Goal: Communication & Community: Answer question/provide support

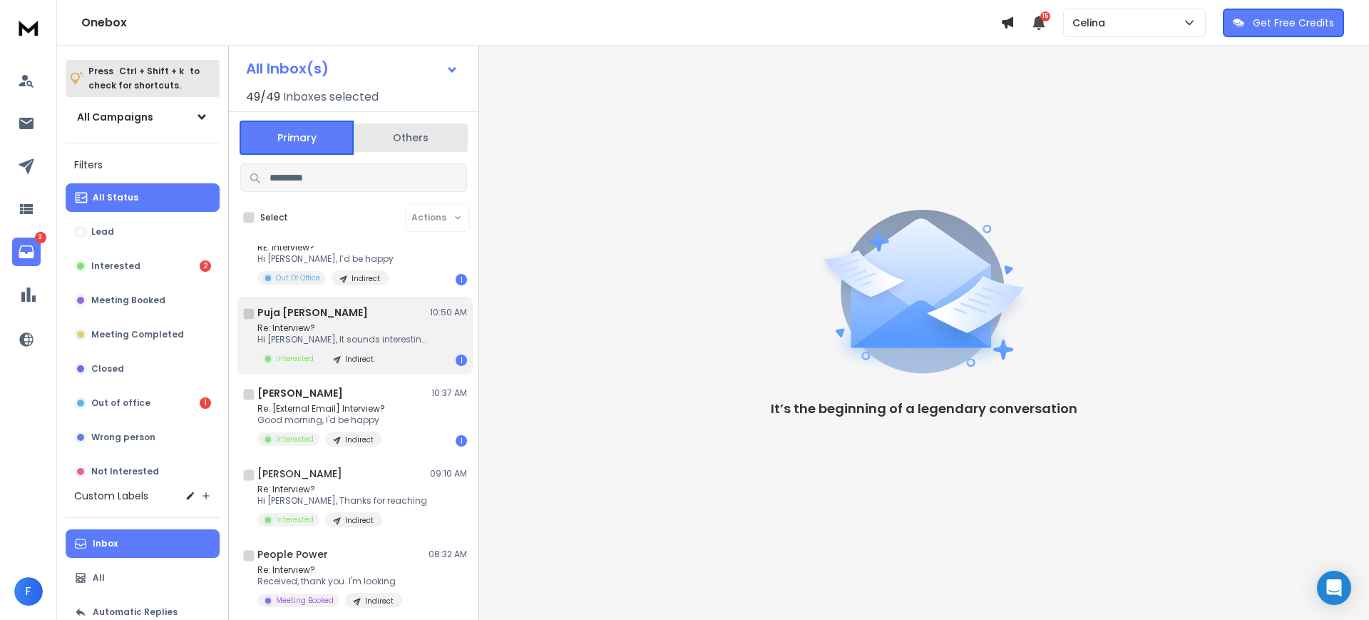
scroll to position [89, 0]
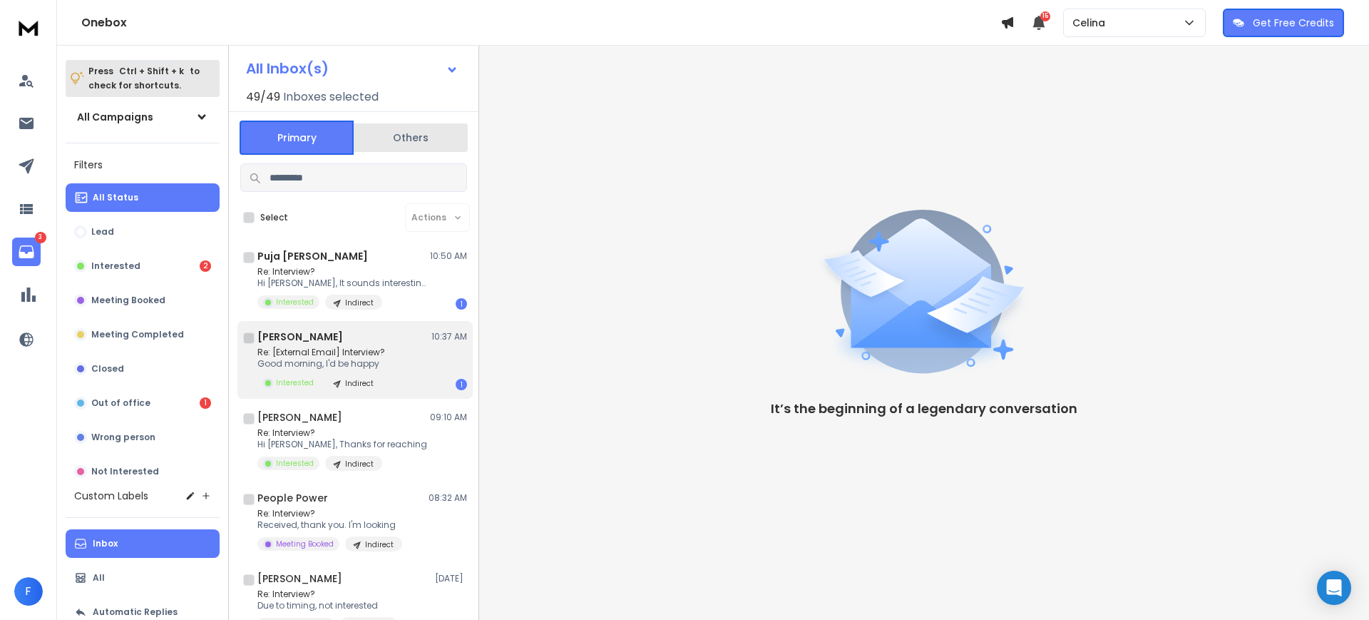
click at [383, 362] on p "Good morning, I'd be happy" at bounding box center [321, 363] width 128 height 11
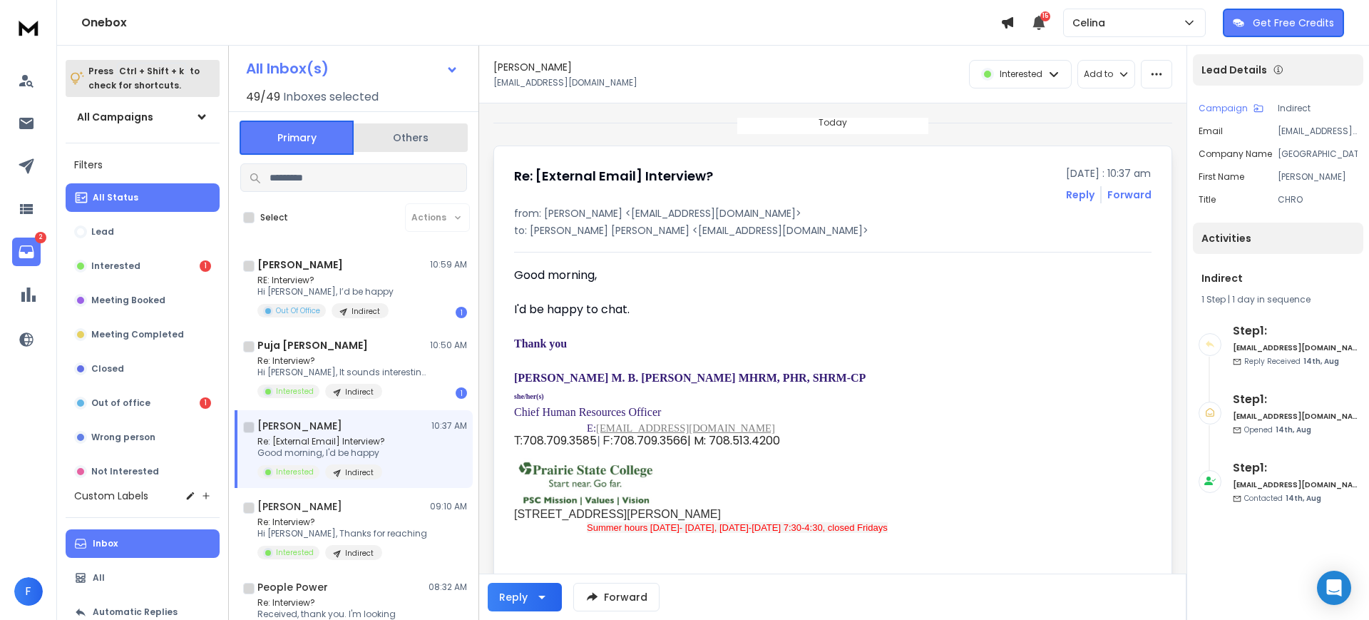
scroll to position [0, 0]
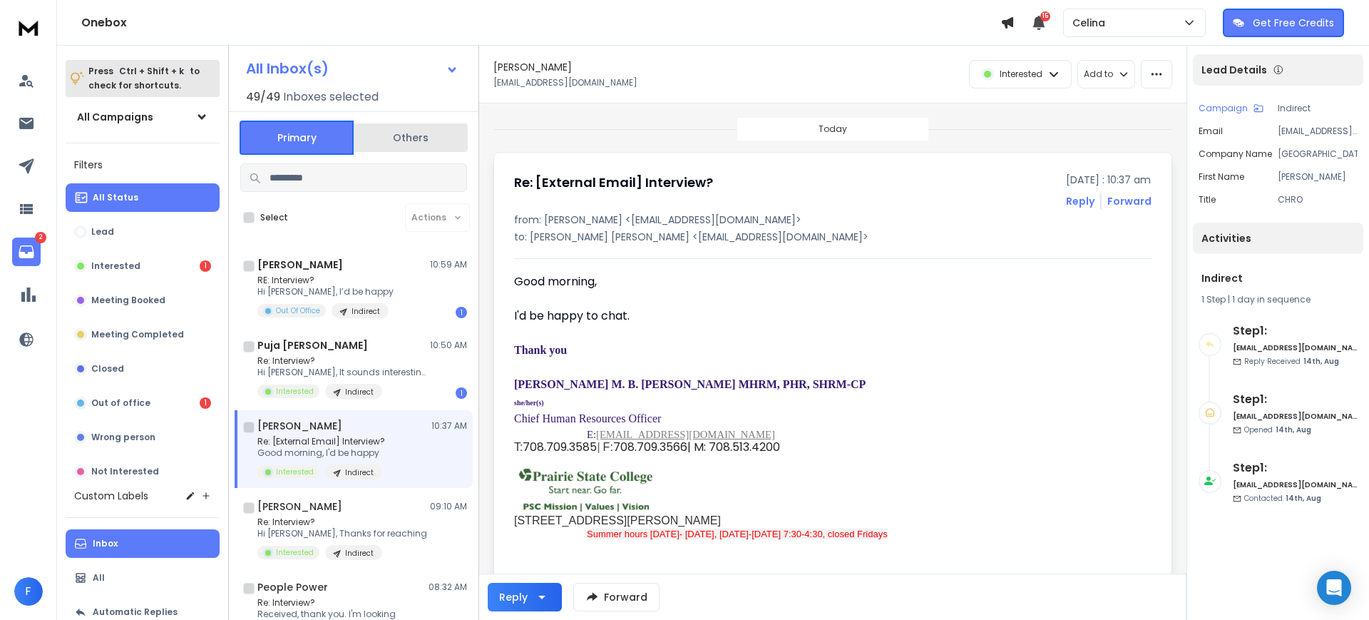
click at [514, 278] on div "Good morning," at bounding box center [722, 281] width 416 height 17
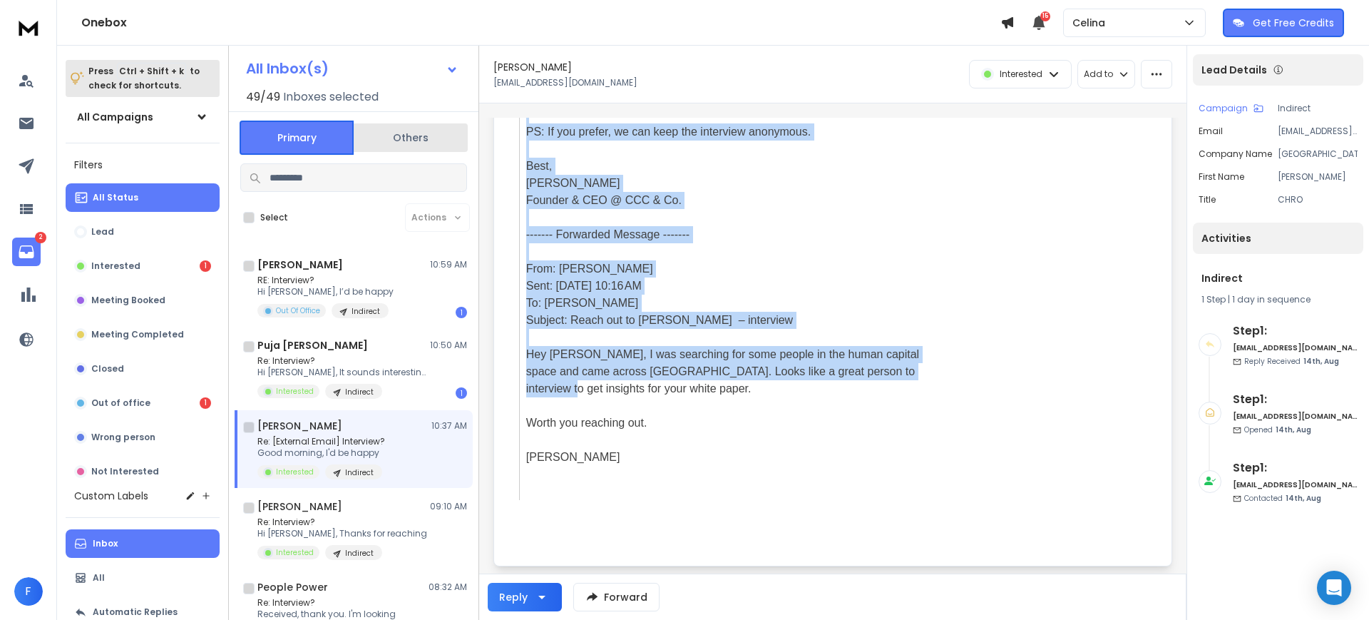
scroll to position [722, 0]
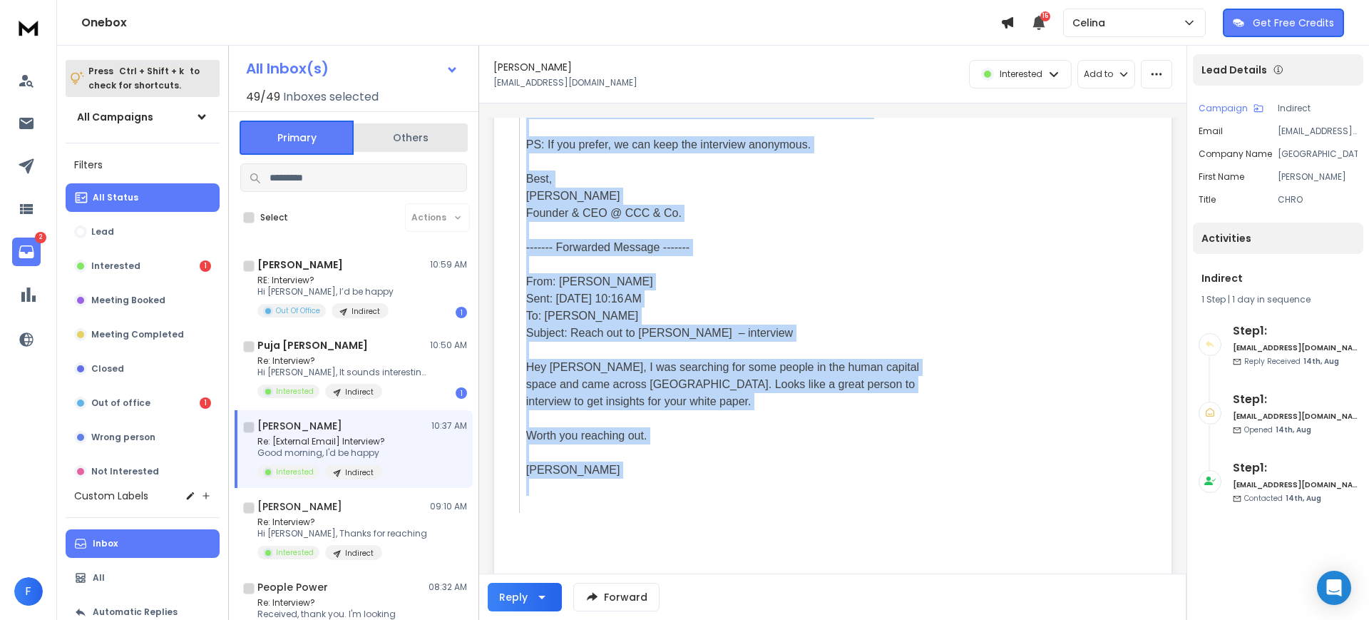
drag, startPoint x: 513, startPoint y: 272, endPoint x: 884, endPoint y: 502, distance: 435.9
click at [884, 502] on div "Re: [External Email] Interview? [DATE] : 10:37 am Reply Forward from: [PERSON_N…" at bounding box center [833, 4] width 638 height 1108
copy div "Lore ipsumdo, S'a co adipi el sedd. Eiusm tem Incidi U. L. Etdol MAGN, ALI, ENI…"
click at [939, 276] on div "Good morning, I'd be happy to chat. Thank you [PERSON_NAME] M. B. [PERSON_NAME]…" at bounding box center [728, 55] width 428 height 1008
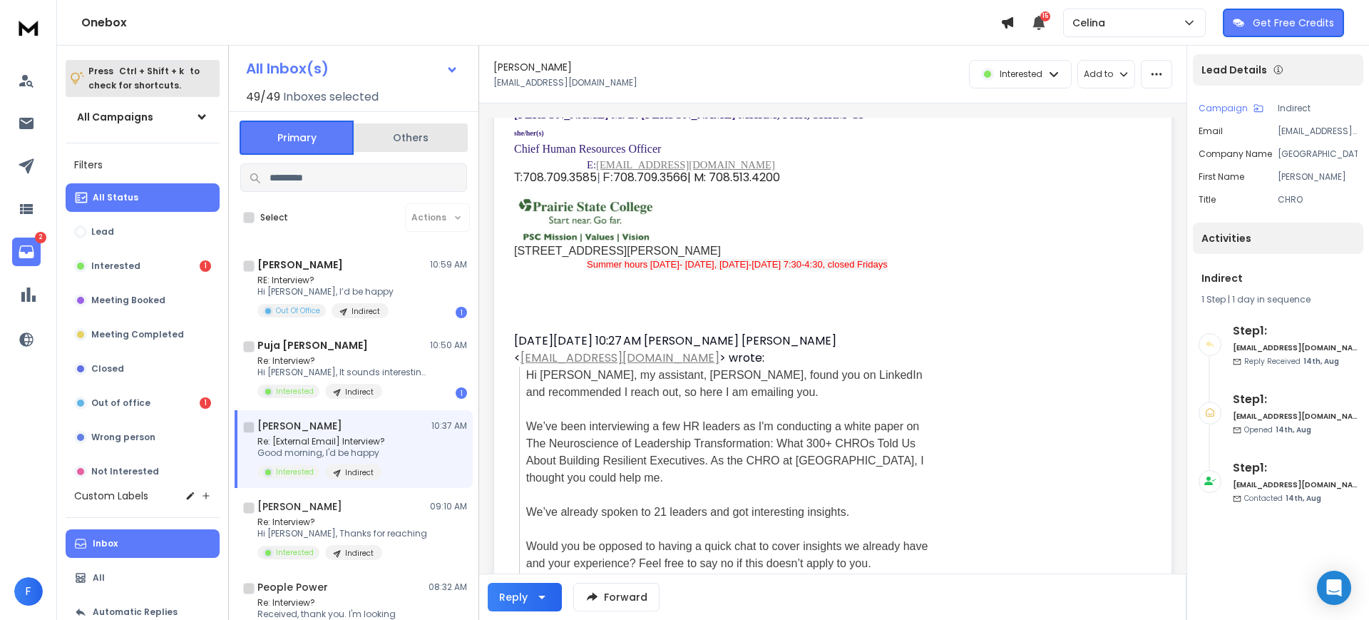
scroll to position [267, 0]
drag, startPoint x: 516, startPoint y: 252, endPoint x: 744, endPoint y: 252, distance: 228.2
click at [744, 252] on td "[STREET_ADDRESS][PERSON_NAME]" at bounding box center [647, 252] width 266 height 11
copy span "[STREET_ADDRESS][PERSON_NAME]"
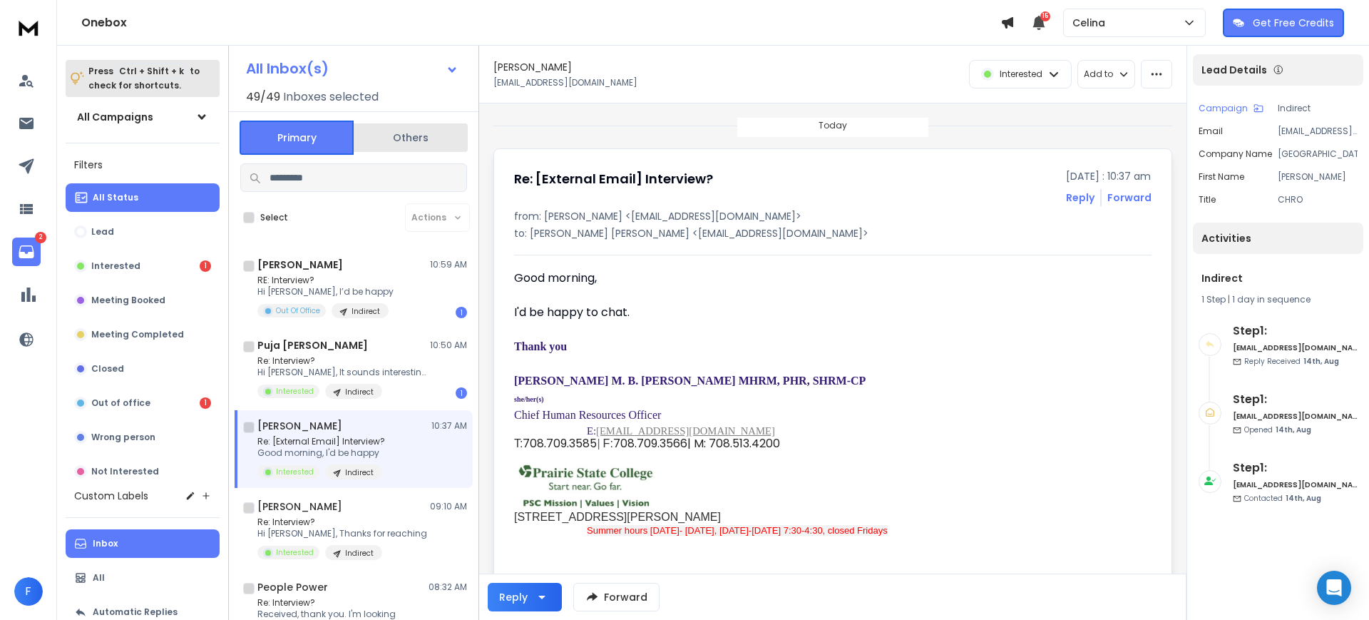
scroll to position [0, 0]
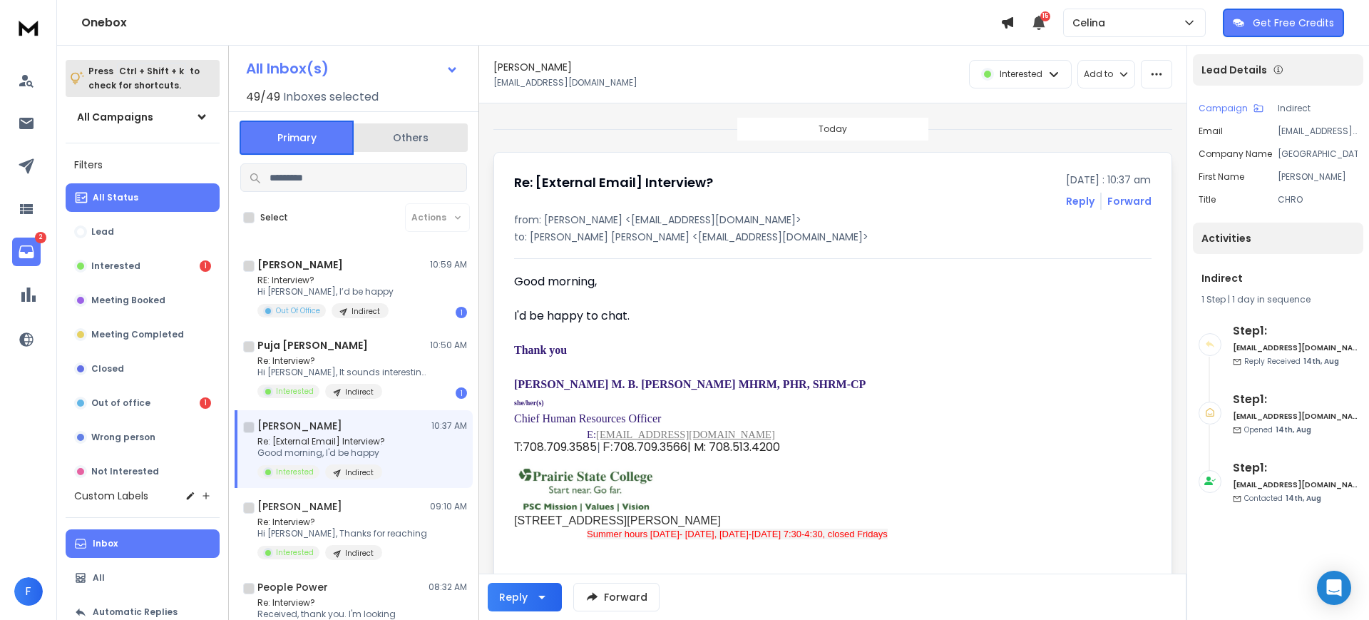
click at [528, 594] on div "Reply" at bounding box center [524, 596] width 51 height 17
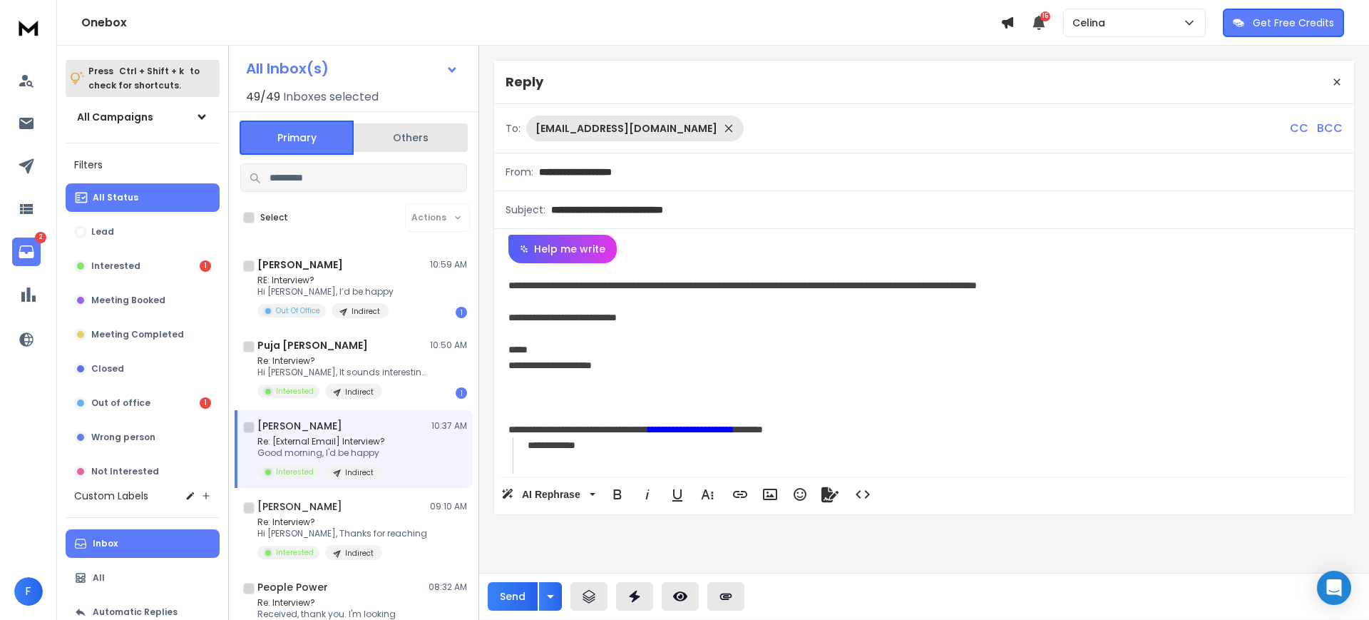
click at [1127, 287] on p "**********" at bounding box center [915, 285] width 814 height 16
click at [511, 593] on button "Send" at bounding box center [513, 596] width 50 height 29
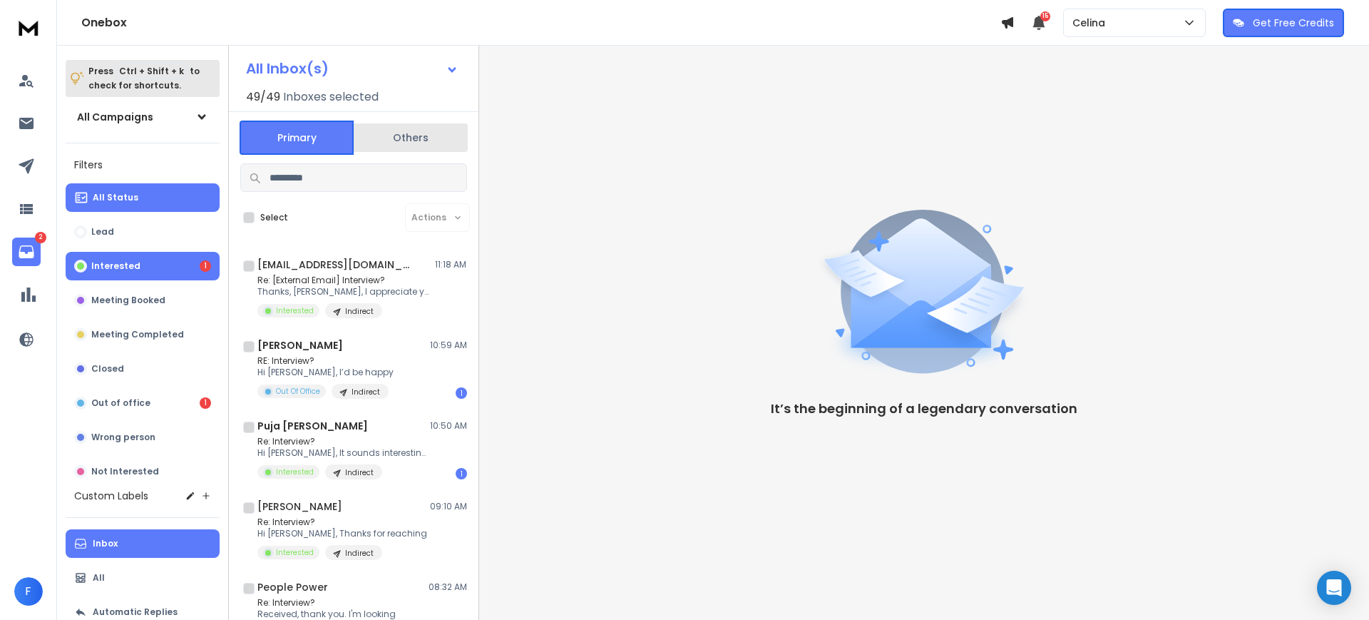
click at [142, 267] on button "Interested 1" at bounding box center [143, 266] width 154 height 29
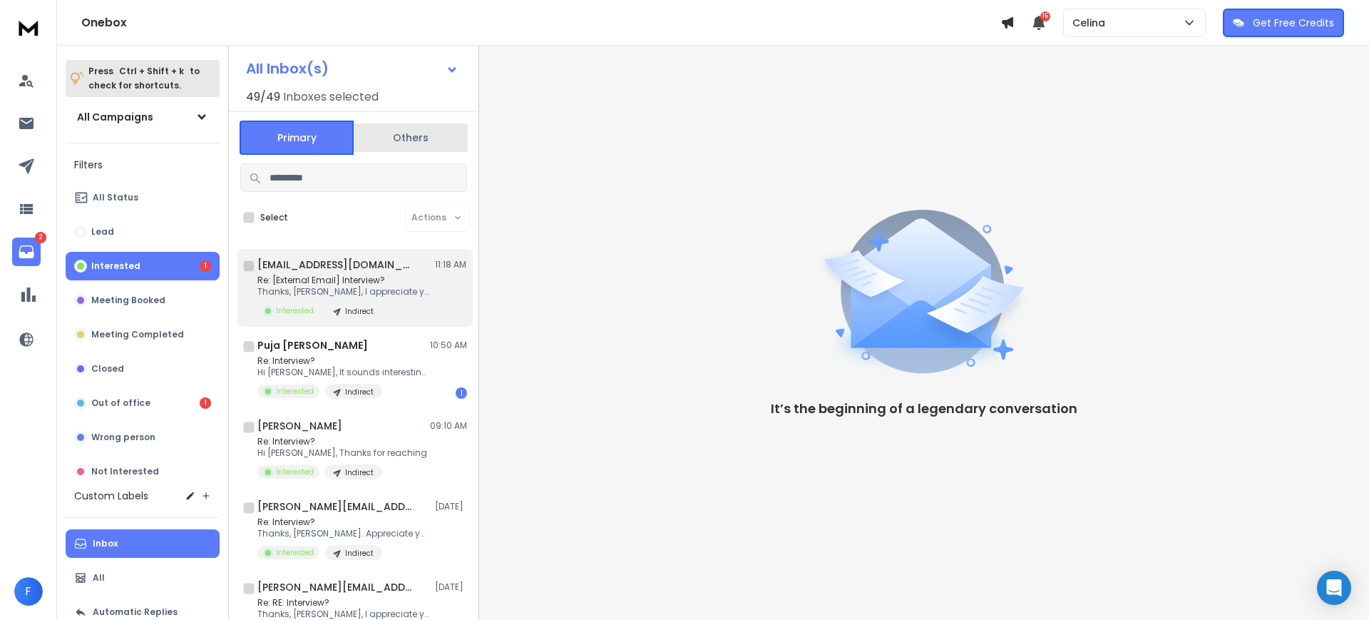
click at [303, 273] on div "[EMAIL_ADDRESS][DOMAIN_NAME] 11:18 AM Re: [External Email] Interview? Thanks, […" at bounding box center [362, 287] width 210 height 61
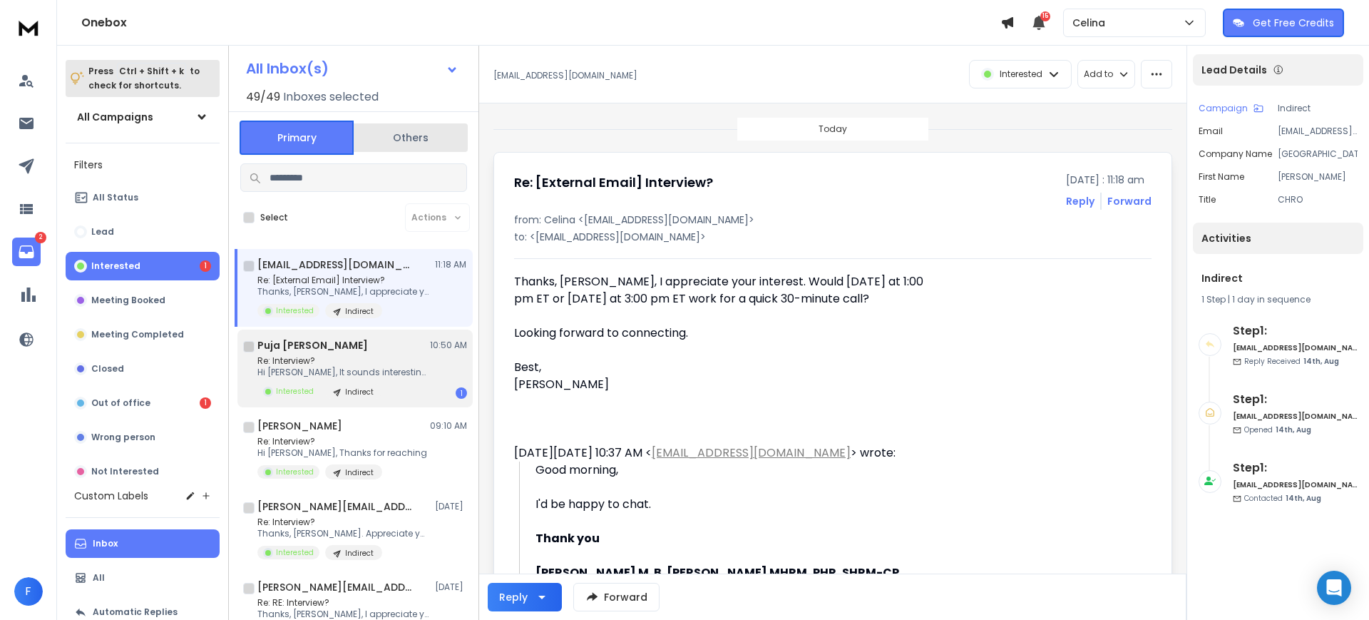
click at [412, 349] on div "Puja [PERSON_NAME] 10:50 AM" at bounding box center [362, 345] width 210 height 14
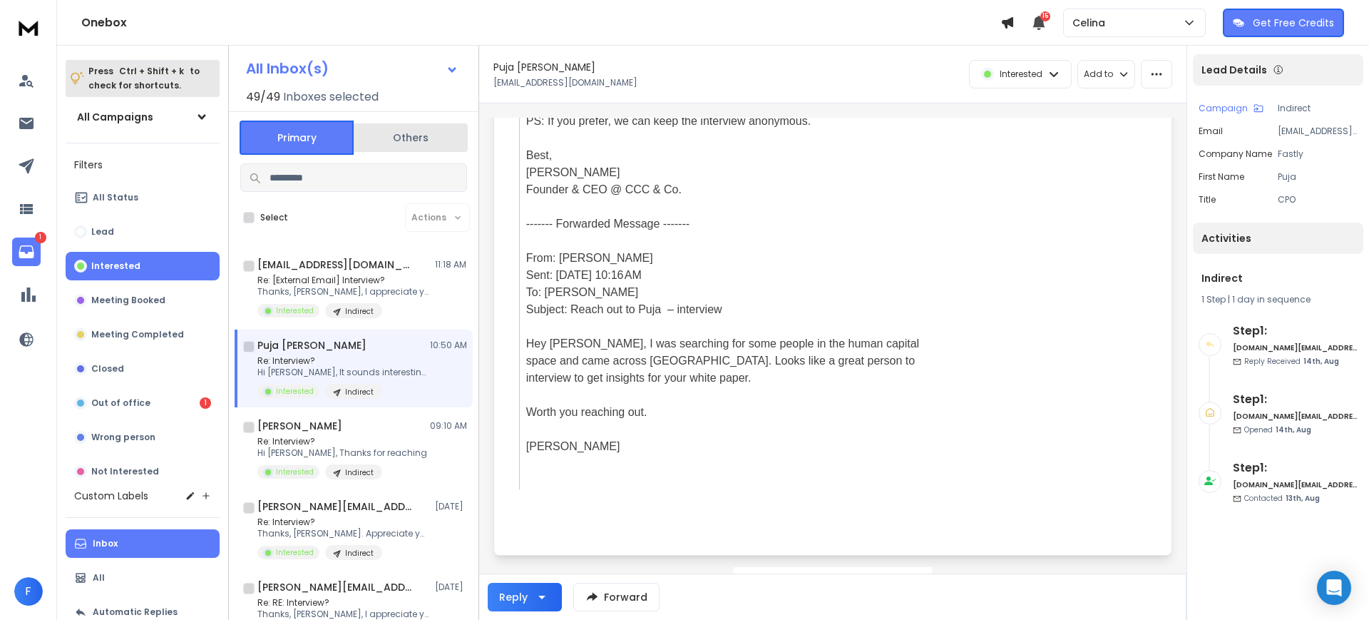
scroll to position [535, 0]
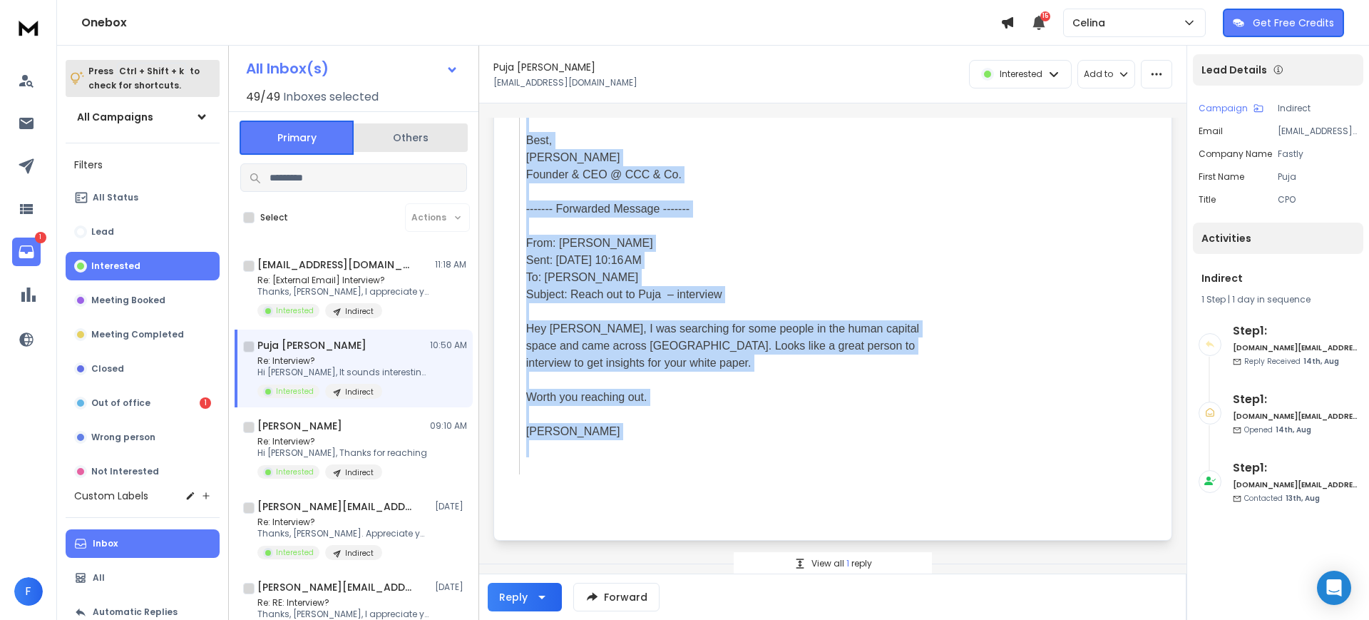
drag, startPoint x: 514, startPoint y: 276, endPoint x: 886, endPoint y: 451, distance: 410.5
click at [886, 451] on div "Hi [PERSON_NAME], It sounds interesting! Let me know the next steps. Puja [DATE…" at bounding box center [728, 129] width 428 height 782
copy div "Lo Ipsumd, Si ametco adipiscinge! Sed do eius tem inci utlab. Etdo Ma Ali, Eni …"
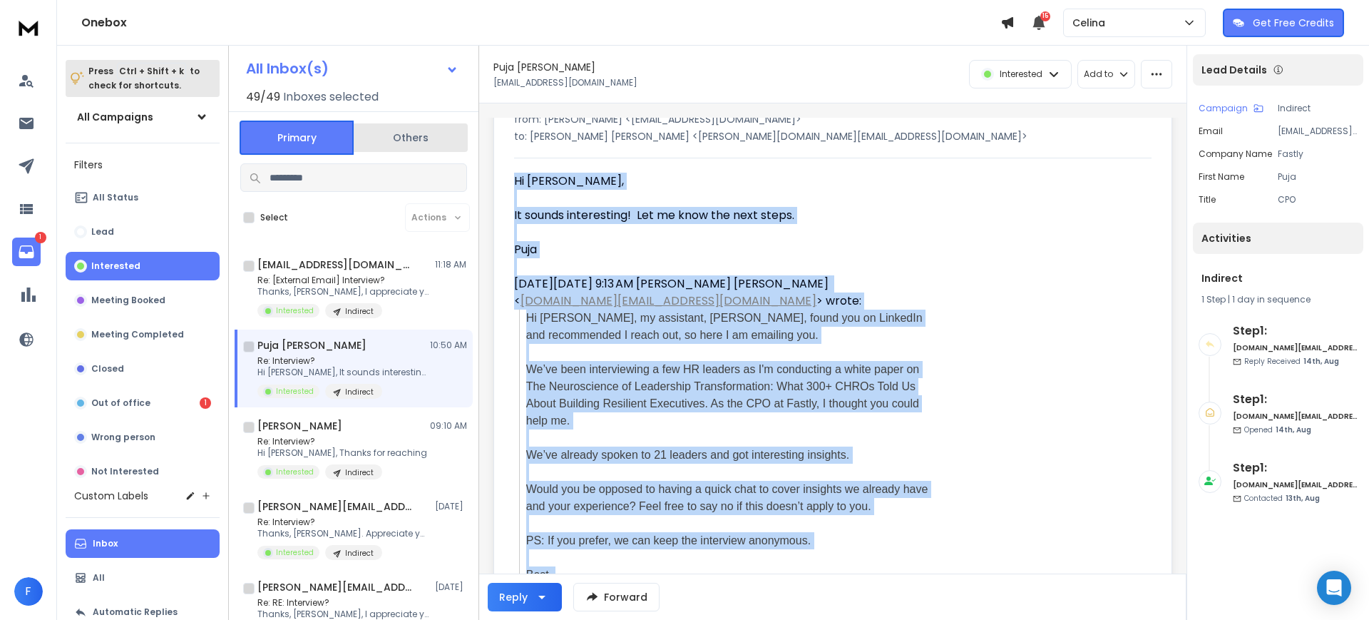
scroll to position [0, 0]
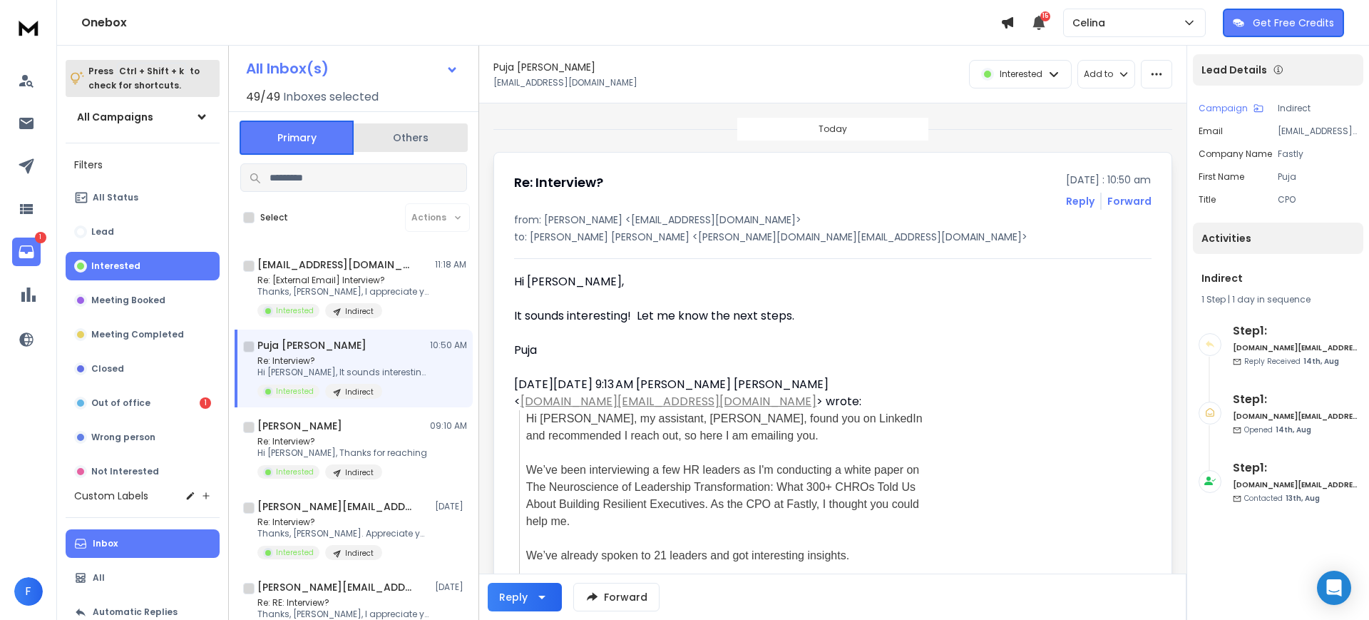
click at [517, 592] on div "Reply" at bounding box center [513, 597] width 29 height 14
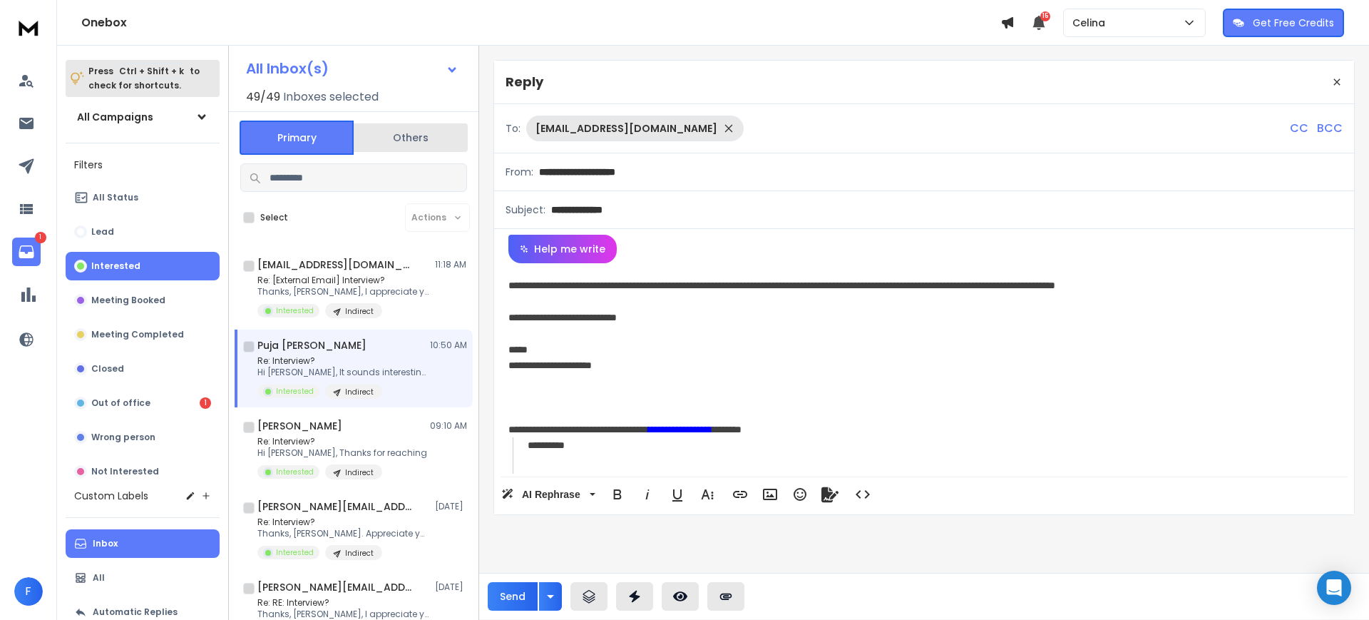
click at [519, 594] on button "Send" at bounding box center [513, 596] width 50 height 29
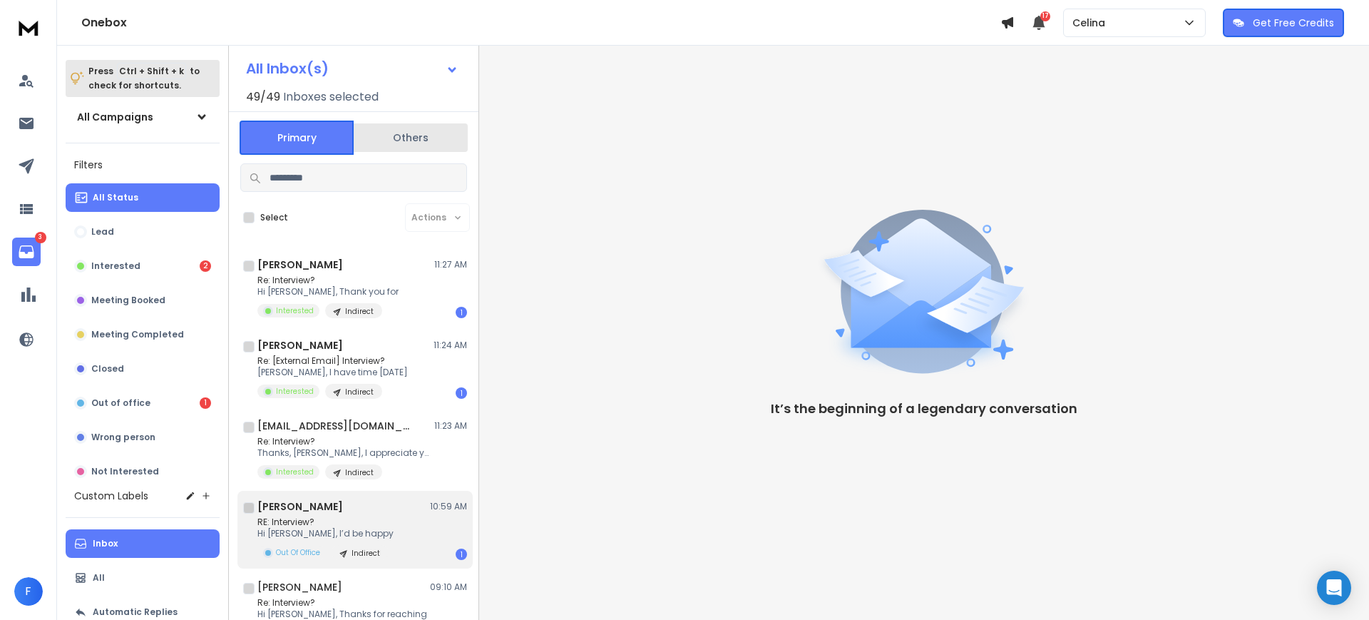
click at [401, 513] on div "Janine Taylor 10:59 AM" at bounding box center [362, 506] width 210 height 14
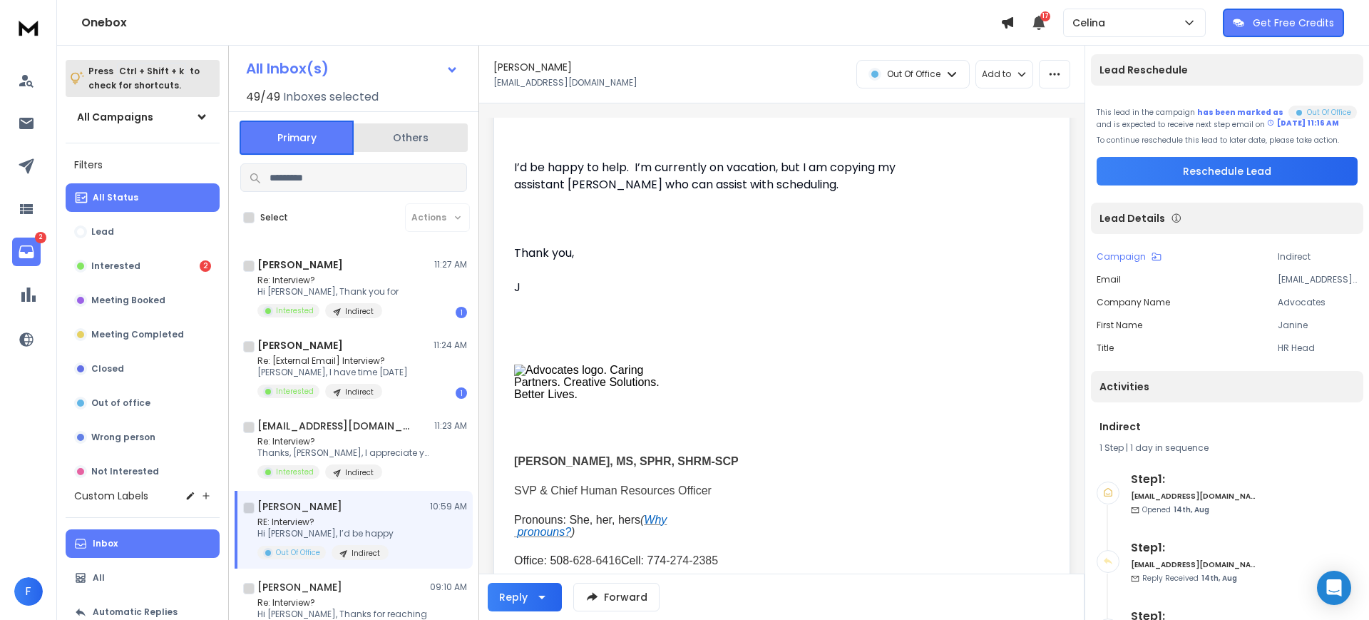
scroll to position [267, 0]
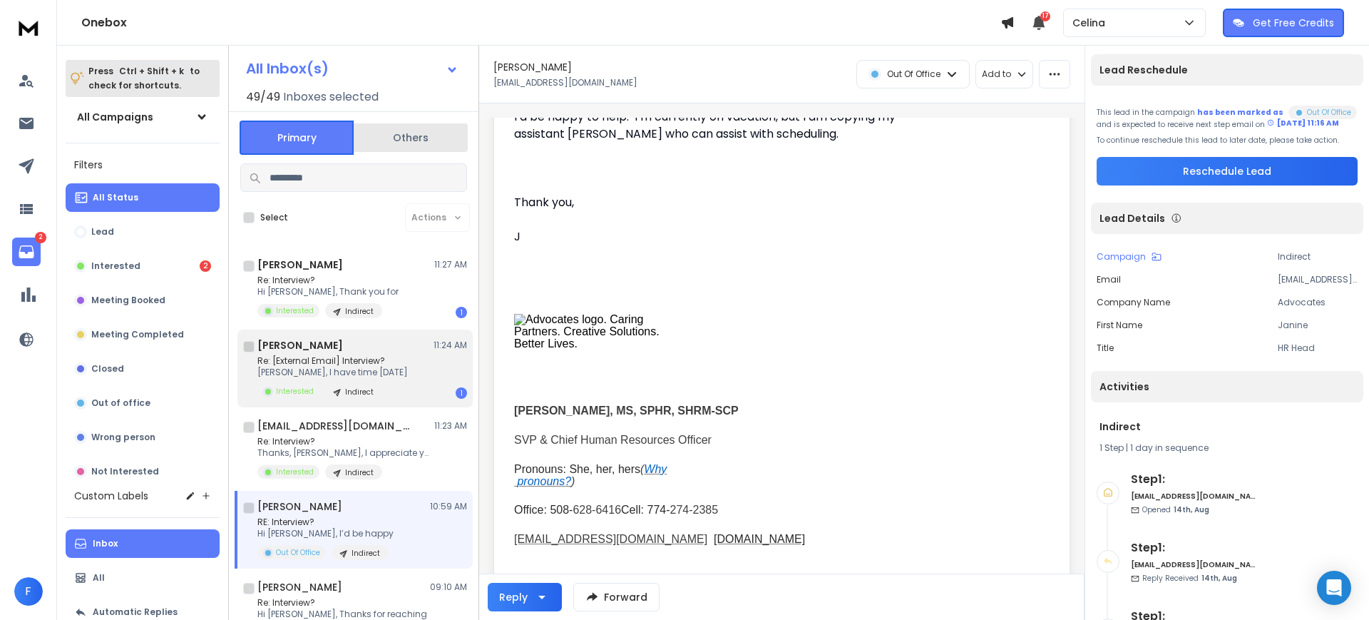
click at [341, 369] on p "Celina, I have time wednesday" at bounding box center [332, 372] width 150 height 11
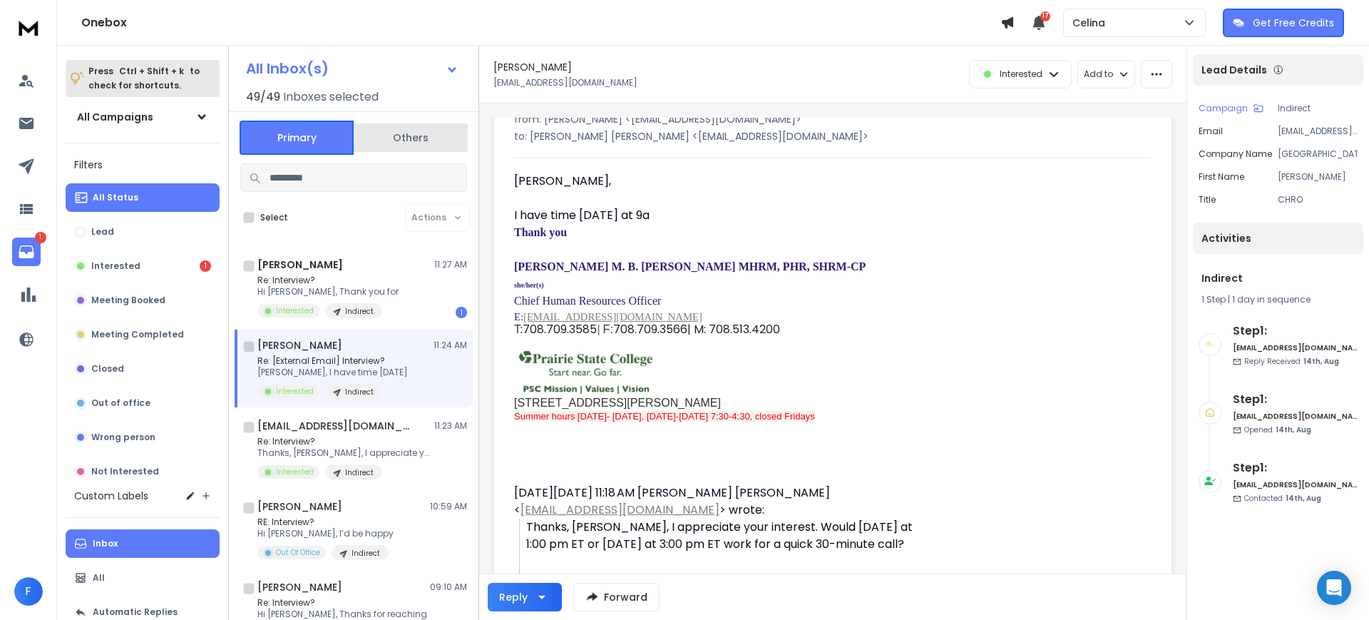
scroll to position [0, 0]
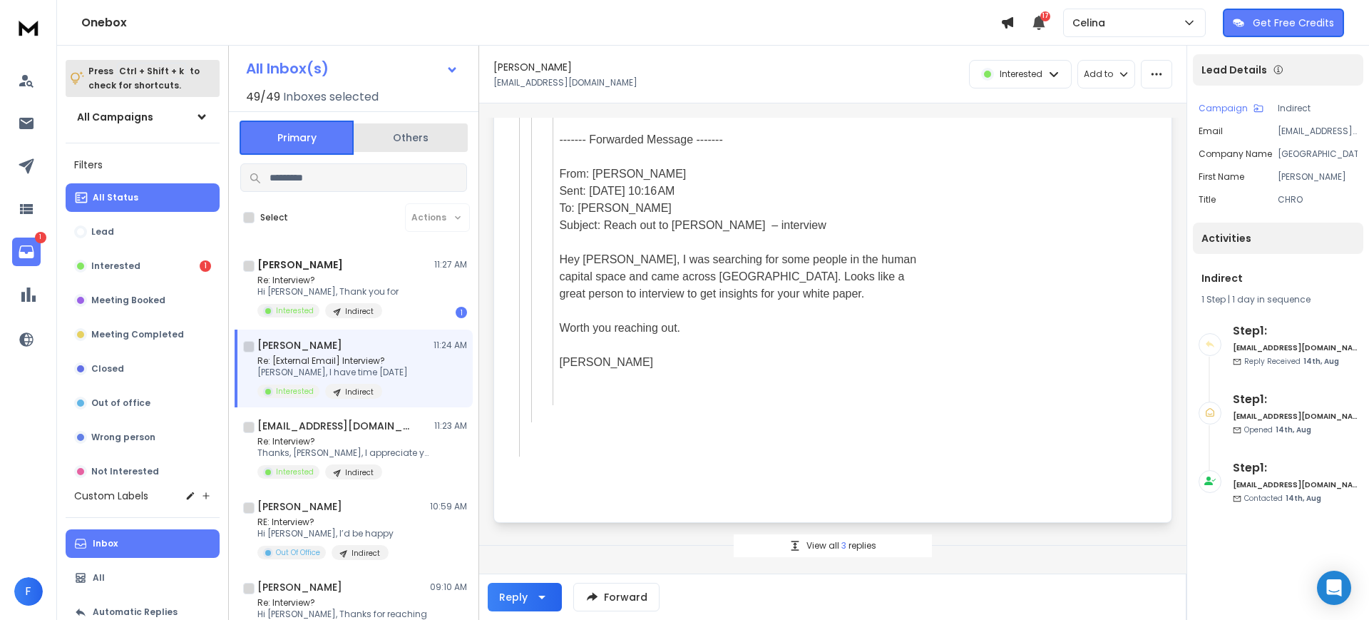
scroll to position [1463, 0]
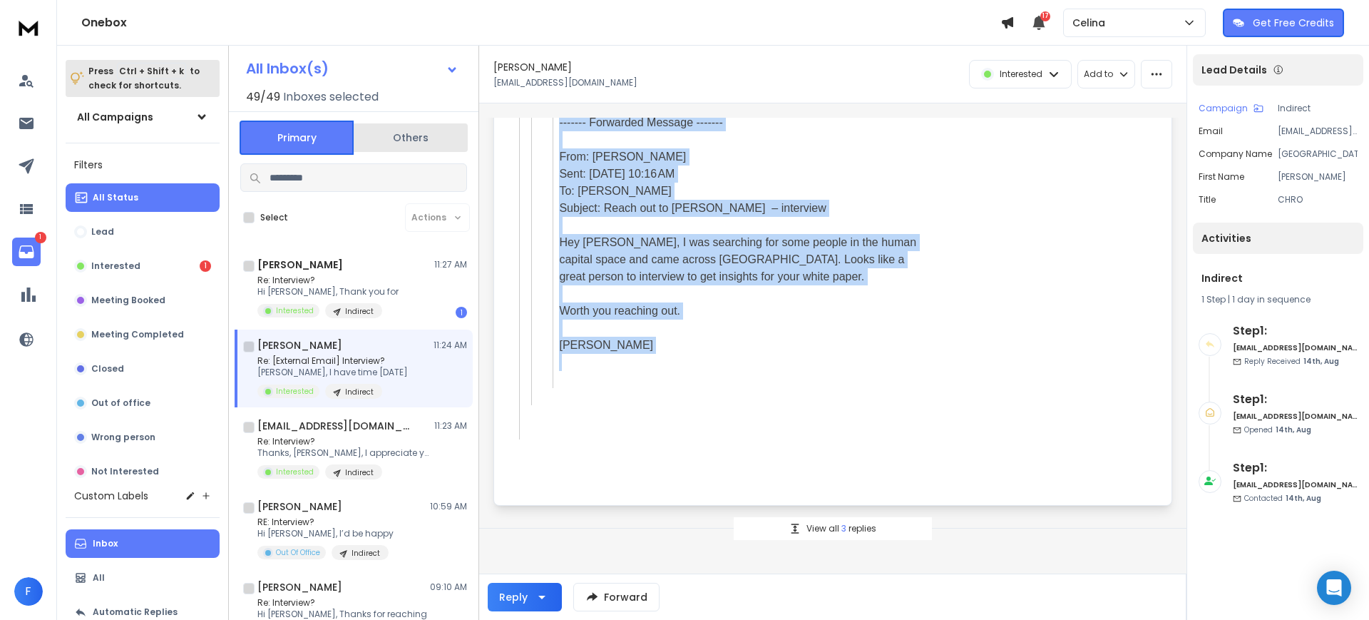
drag, startPoint x: 509, startPoint y: 181, endPoint x: 663, endPoint y: 358, distance: 234.5
copy div "Re: [External Email] Interview? 14 August 2025 : 11:24 am Reply Forward from: D…"
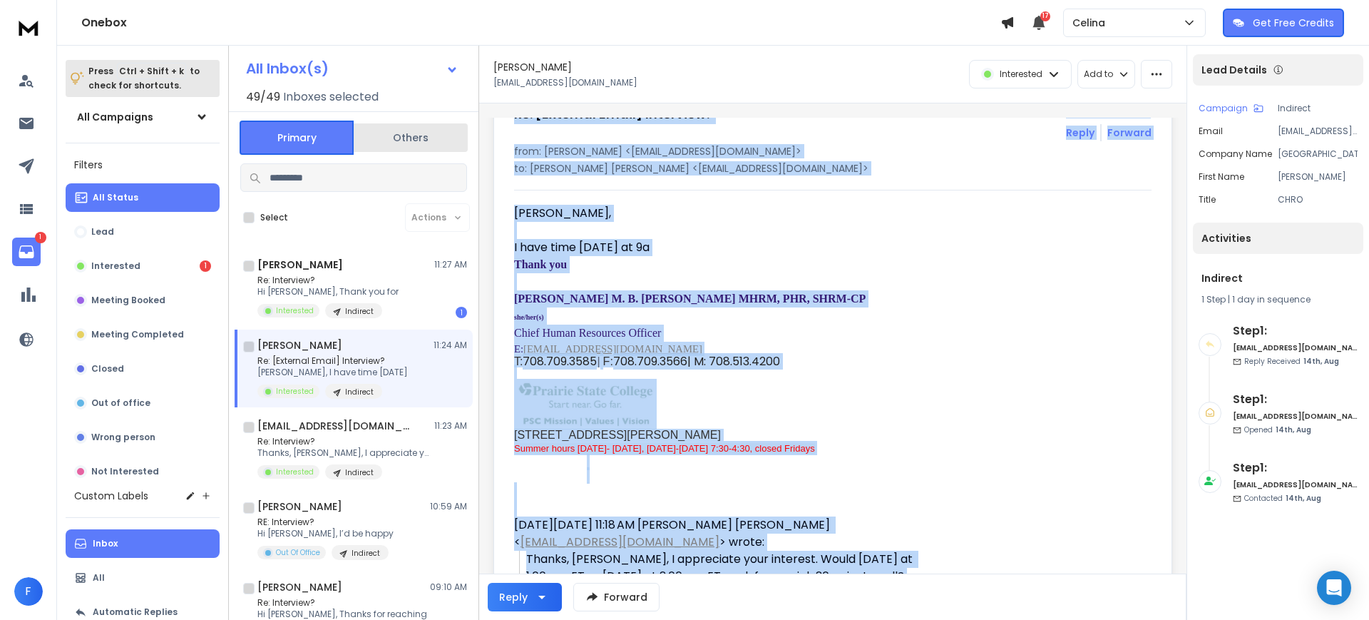
scroll to position [0, 0]
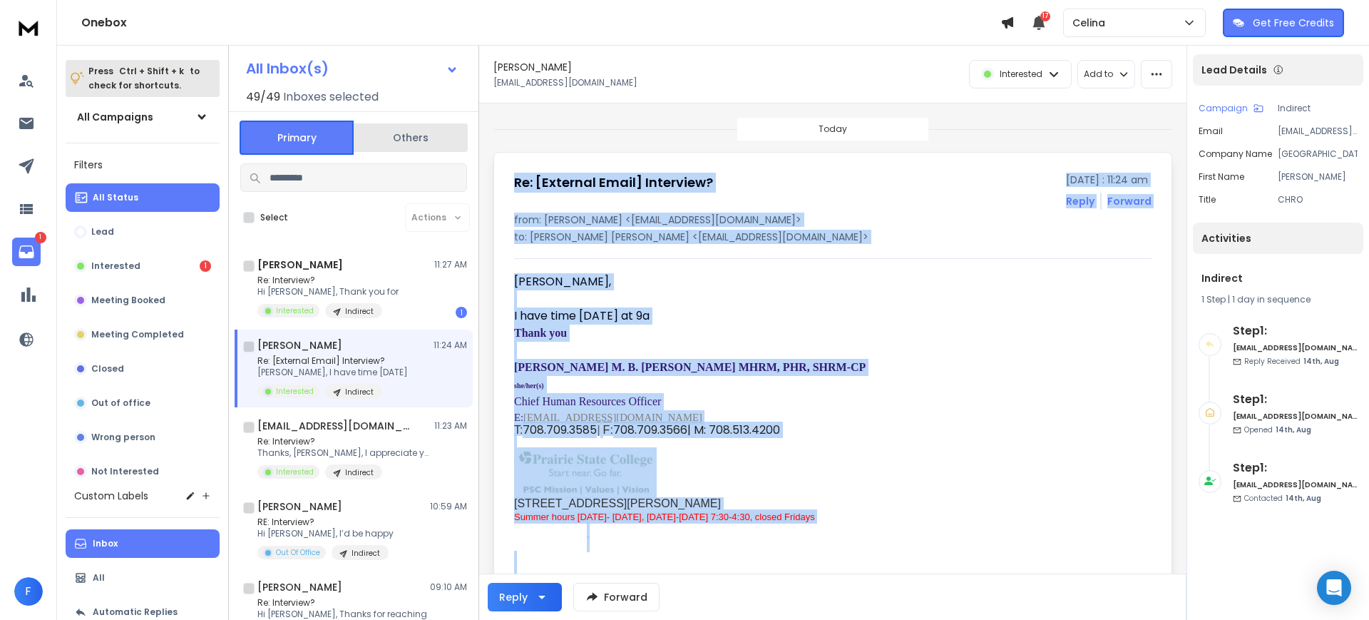
click at [713, 404] on div "Chief Human Resources Officer" at bounding box center [722, 401] width 416 height 17
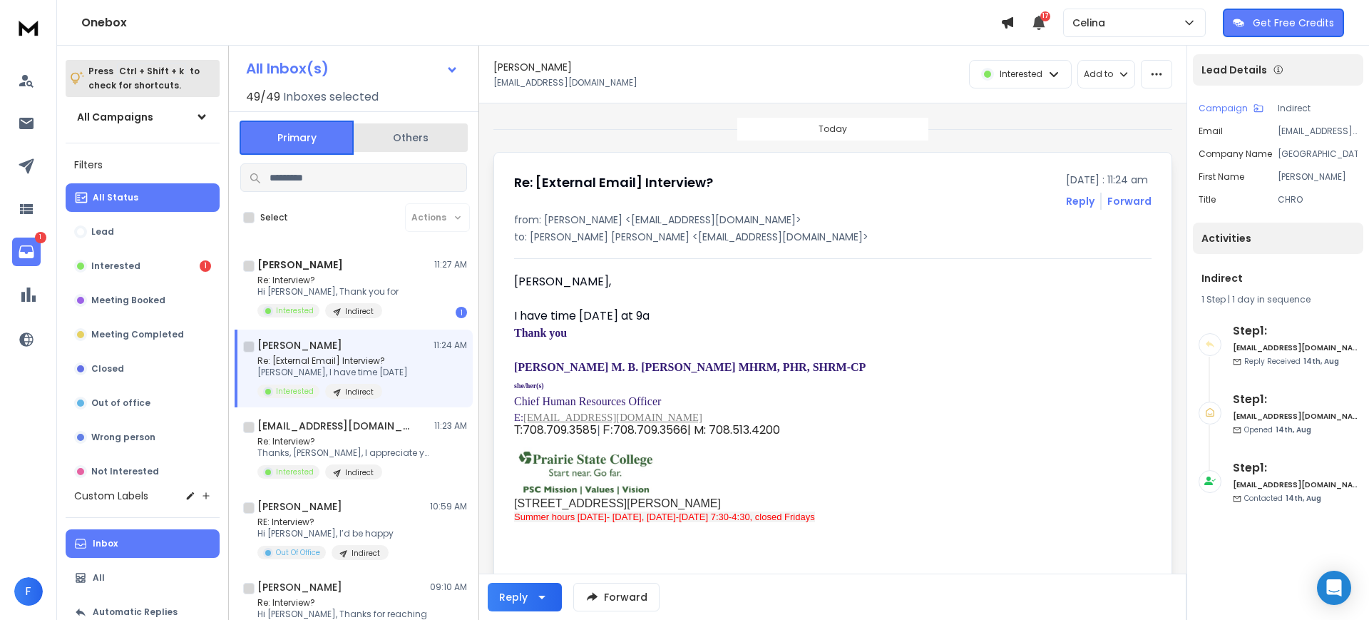
drag, startPoint x: 516, startPoint y: 505, endPoint x: 761, endPoint y: 505, distance: 245.3
click at [761, 505] on td "[STREET_ADDRESS][PERSON_NAME]" at bounding box center [647, 503] width 266 height 11
copy span "[STREET_ADDRESS][PERSON_NAME]"
click at [514, 595] on div "Reply" at bounding box center [513, 597] width 29 height 14
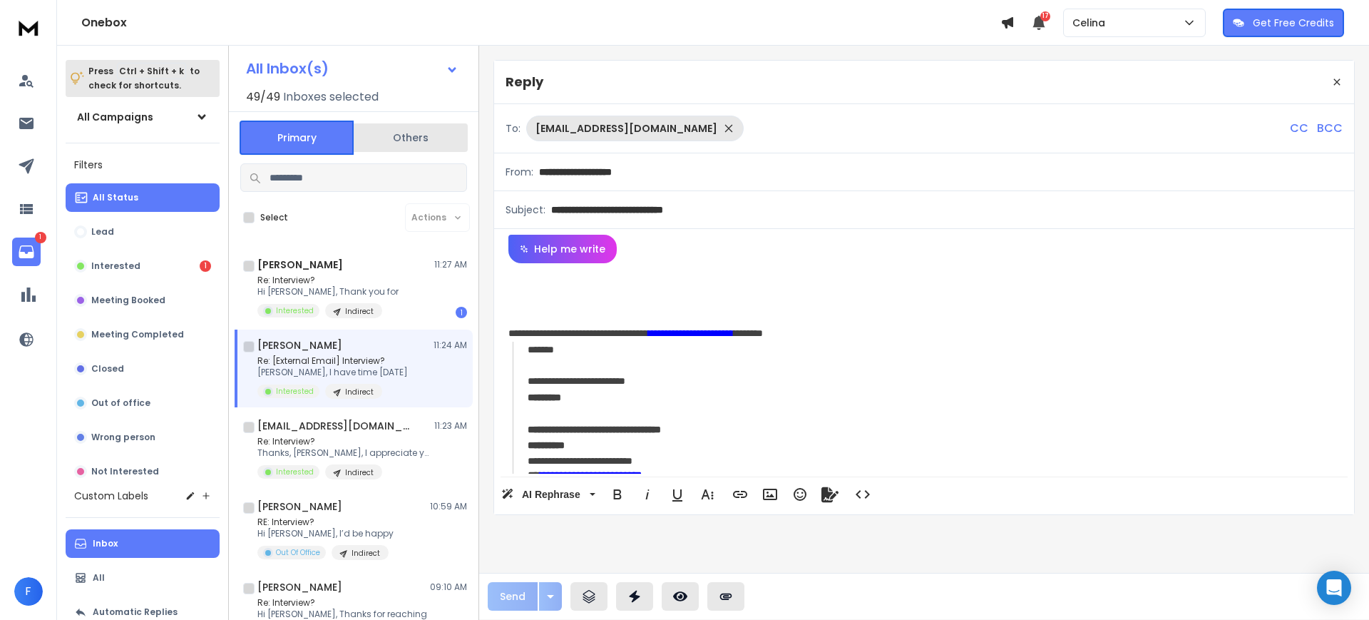
click at [580, 295] on div at bounding box center [923, 301] width 831 height 16
drag, startPoint x: 580, startPoint y: 295, endPoint x: 531, endPoint y: 297, distance: 49.9
click at [531, 297] on div at bounding box center [923, 301] width 831 height 16
click at [532, 290] on div at bounding box center [923, 285] width 831 height 16
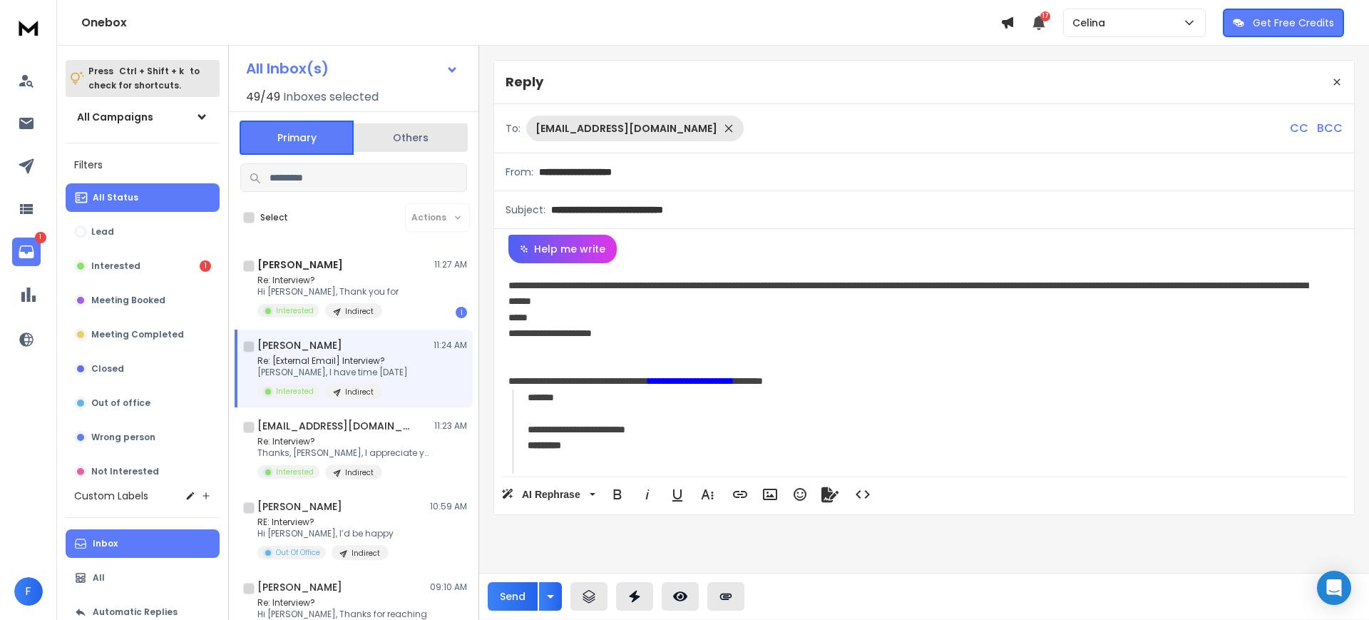
click at [786, 306] on p "**********" at bounding box center [915, 293] width 814 height 32
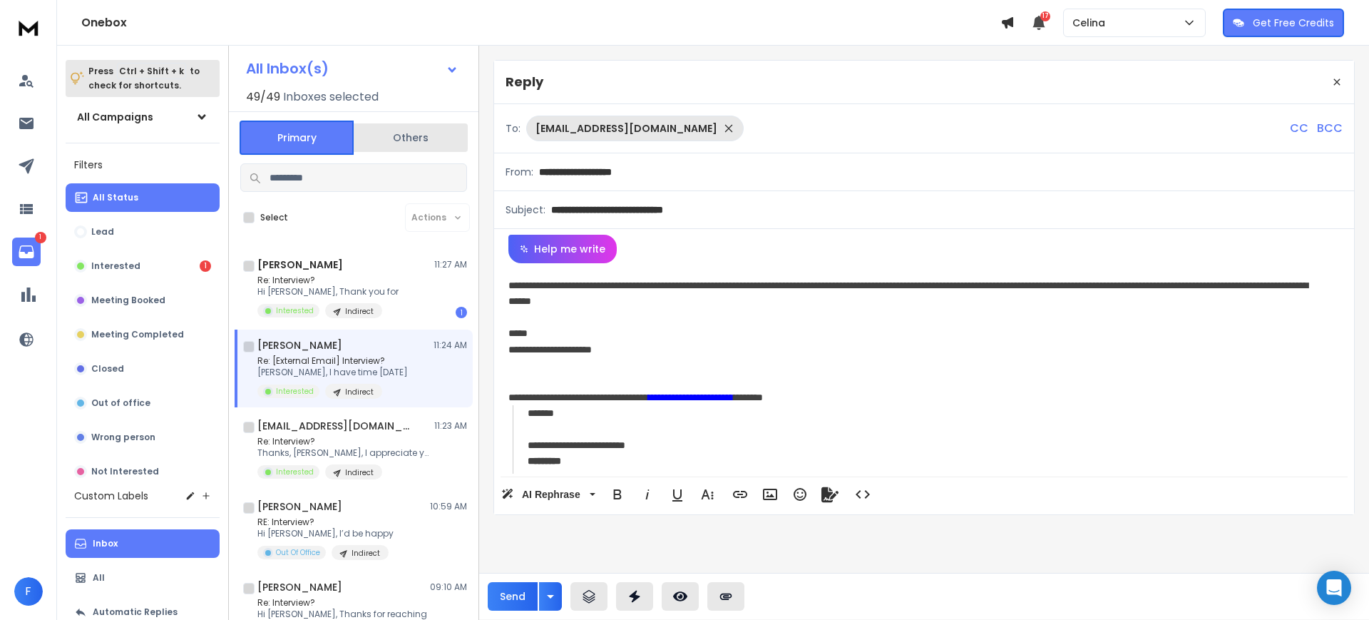
click at [504, 284] on div "**********" at bounding box center [924, 368] width 860 height 210
click at [580, 285] on p "**********" at bounding box center [915, 301] width 814 height 48
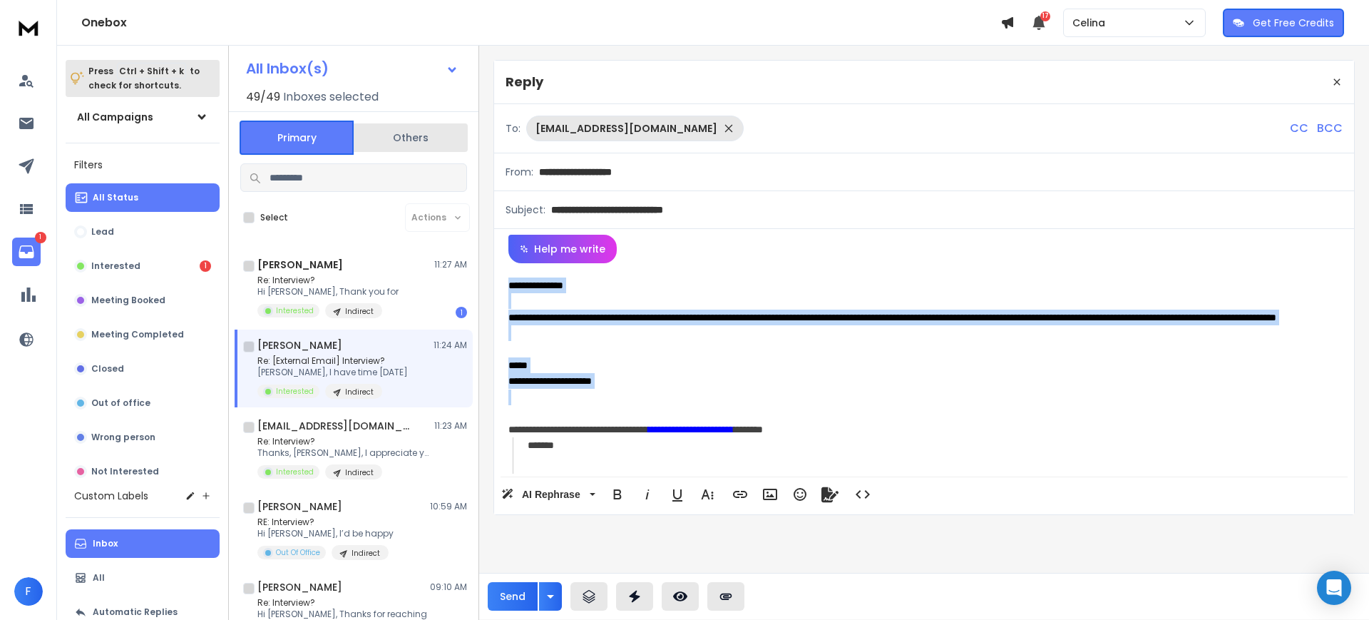
drag, startPoint x: 672, startPoint y: 389, endPoint x: 502, endPoint y: 287, distance: 198.0
click at [502, 287] on div "**********" at bounding box center [924, 368] width 860 height 210
copy div "**********"
click at [521, 600] on button "Send" at bounding box center [513, 596] width 50 height 29
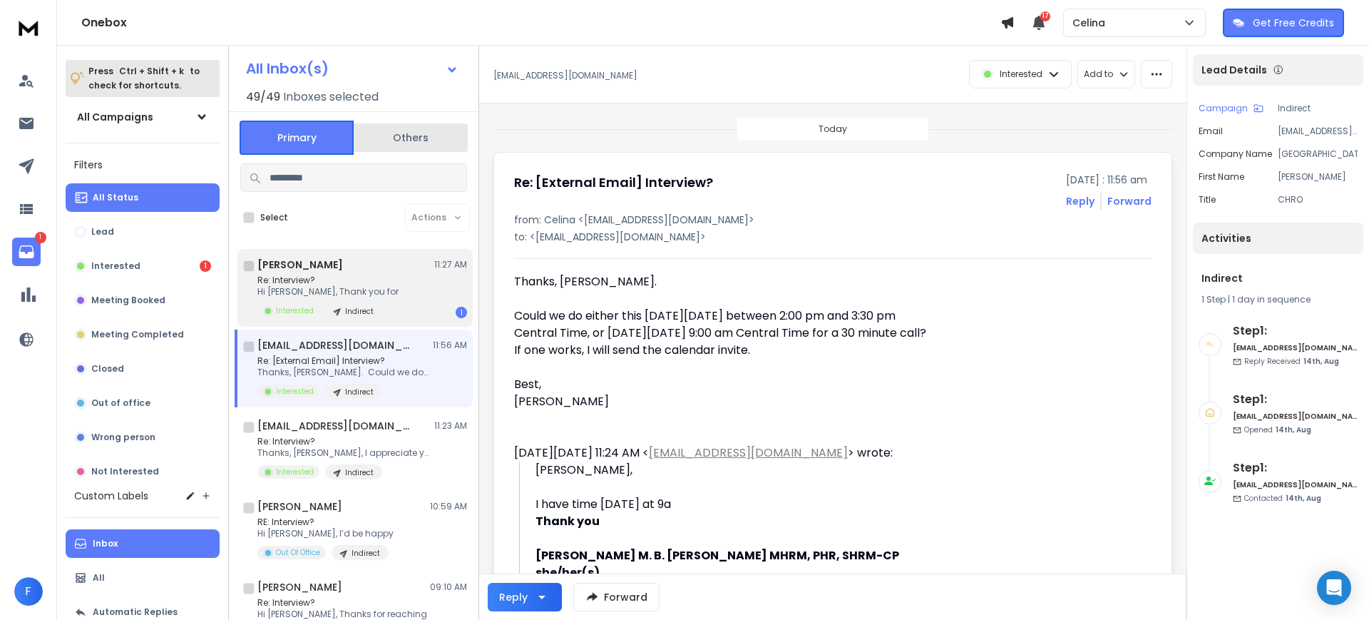
click at [338, 281] on p "Re: Interview?" at bounding box center [327, 280] width 141 height 11
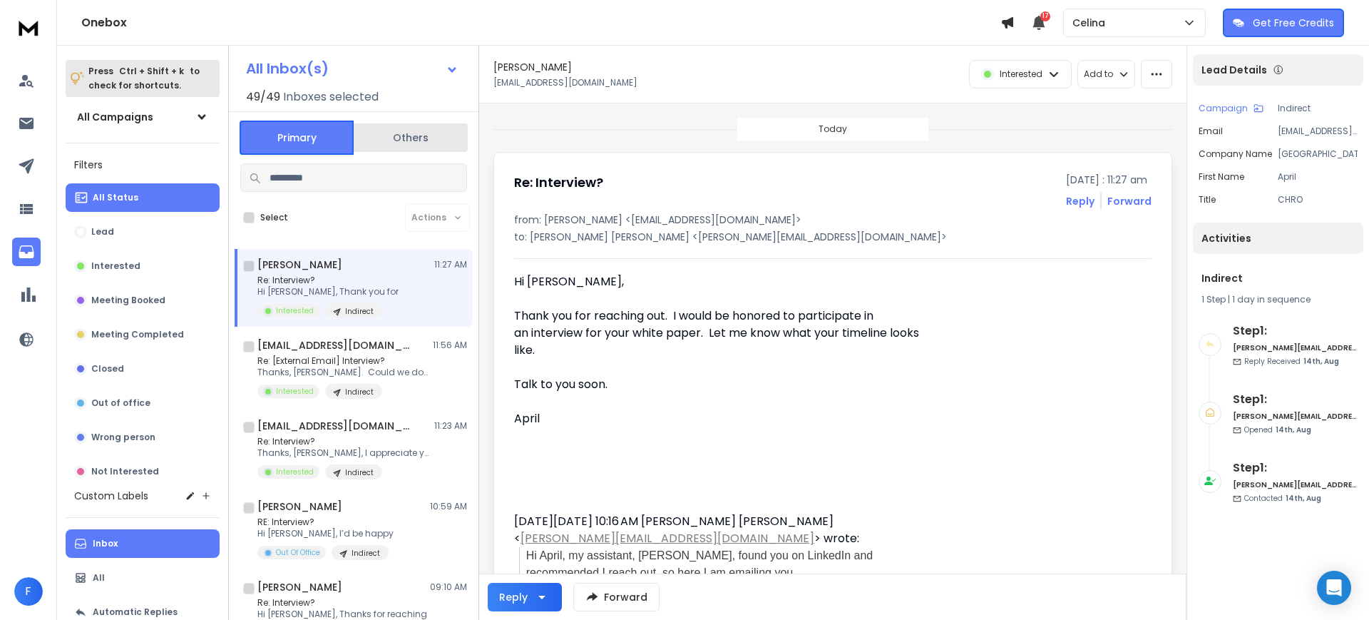
click at [569, 312] on div "Thank you for reaching out. I would be honored to participate in an interview f…" at bounding box center [722, 332] width 416 height 51
drag, startPoint x: 728, startPoint y: 318, endPoint x: 732, endPoint y: 347, distance: 29.5
click at [732, 347] on div "Thank you for reaching out. I would be honored to participate in an interview f…" at bounding box center [722, 332] width 416 height 51
click at [728, 350] on div "Thank you for reaching out. I would be honored to participate in an interview f…" at bounding box center [722, 332] width 416 height 51
click at [661, 356] on div "Thank you for reaching out. I would be honored to participate in an interview f…" at bounding box center [722, 332] width 416 height 51
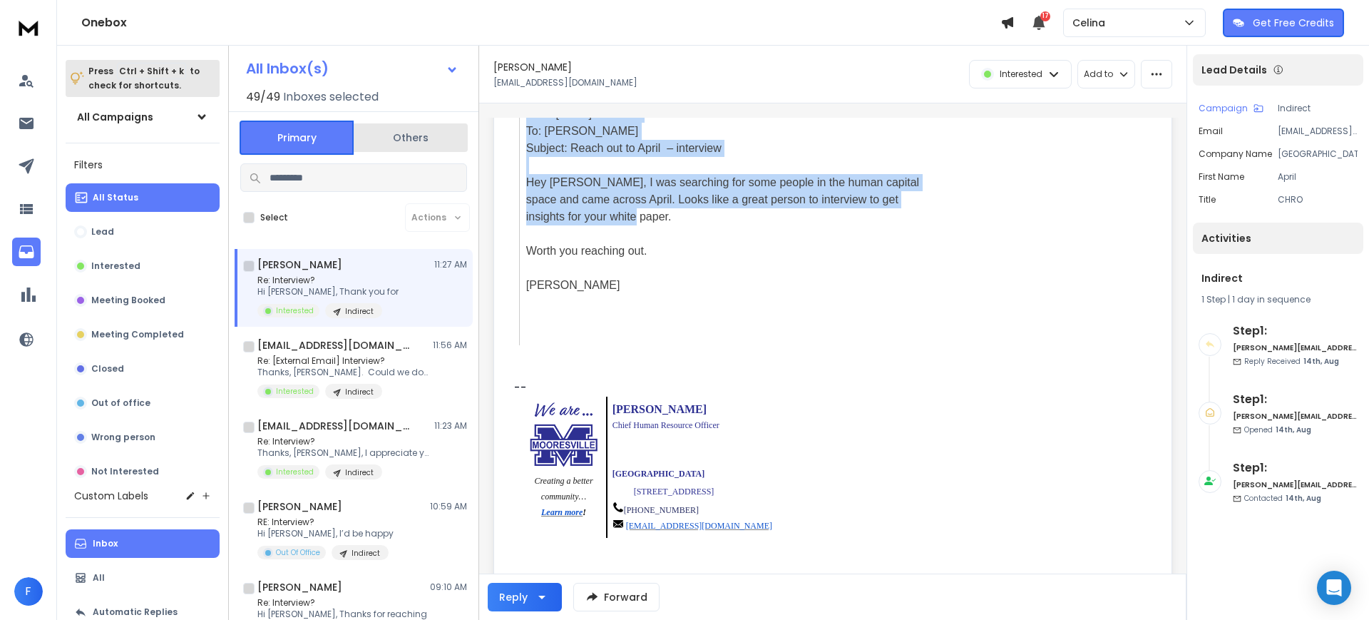
scroll to position [802, 0]
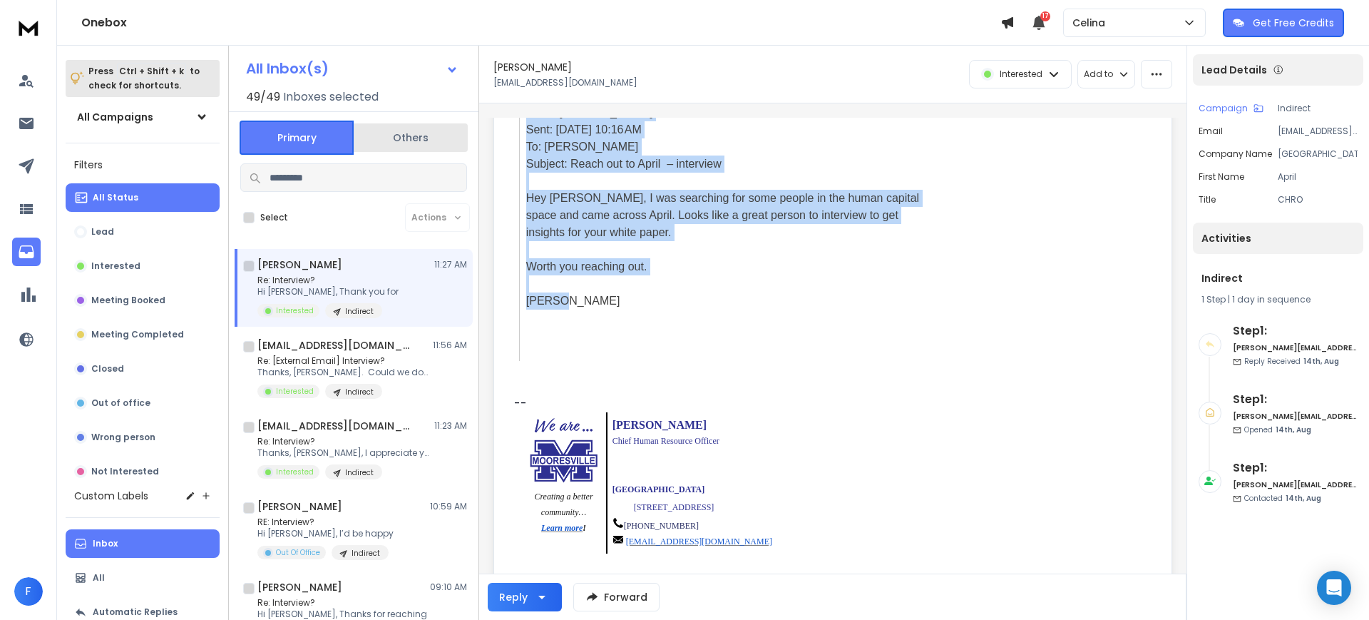
drag, startPoint x: 513, startPoint y: 275, endPoint x: 588, endPoint y: 296, distance: 77.0
click at [588, 296] on div "Re: Interview? 14 August 2025 : 11:27 am Reply Forward from: April Kuhn <aprilk…" at bounding box center [832, 36] width 679 height 1373
copy div "Hi Celina, Thank you for reaching out. I would be honored to participate in an …"
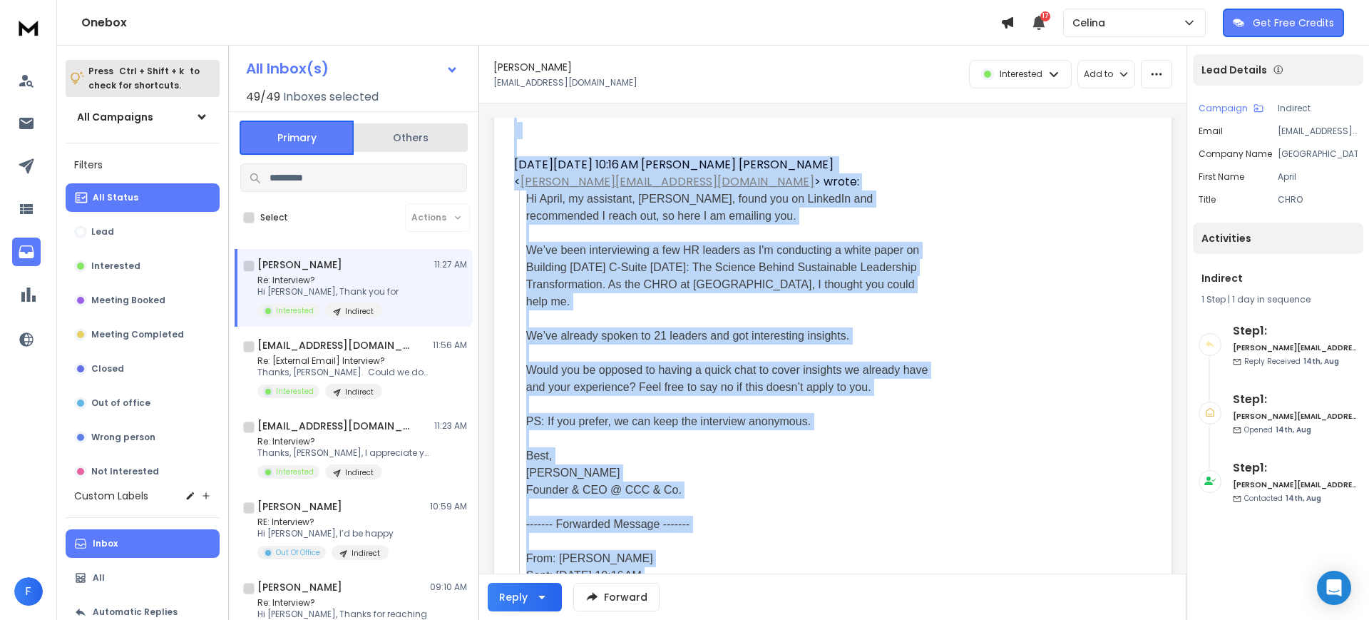
scroll to position [0, 0]
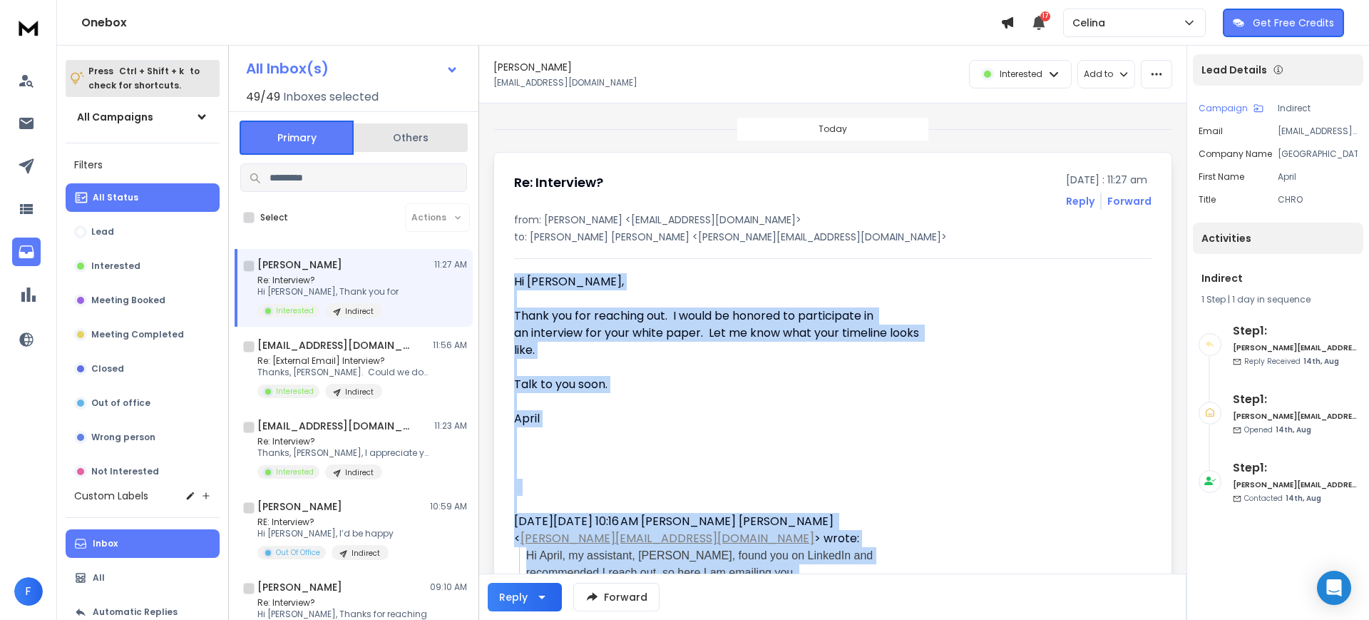
copy div "Hi Celina, Thank you for reaching out. I would be honored to participate in an …"
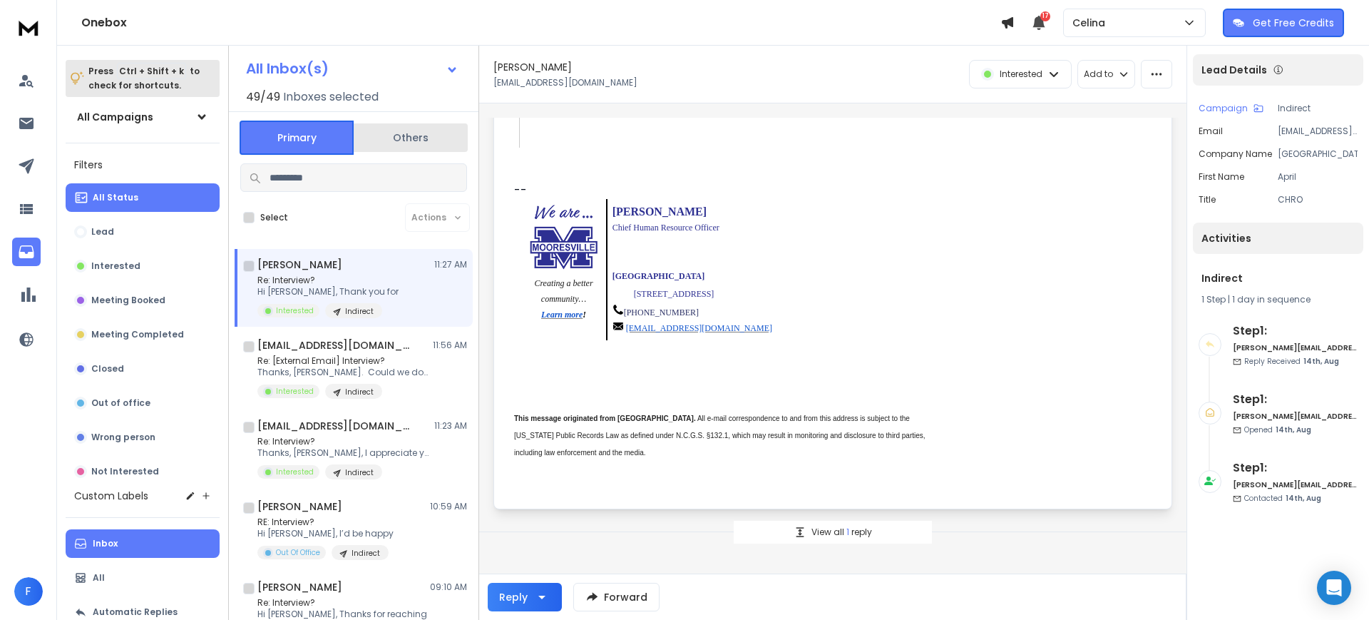
scroll to position [1019, 0]
click at [739, 283] on p "305 N Main Street, Mooresville, NC 28115" at bounding box center [714, 290] width 203 height 21
click at [791, 283] on p "305 N Main Street, Mooresville, NC 28115" at bounding box center [714, 290] width 203 height 21
drag, startPoint x: 791, startPoint y: 284, endPoint x: 634, endPoint y: 290, distance: 157.0
click at [634, 290] on p "305 N Main Street, Mooresville, NC 28115" at bounding box center [714, 290] width 203 height 21
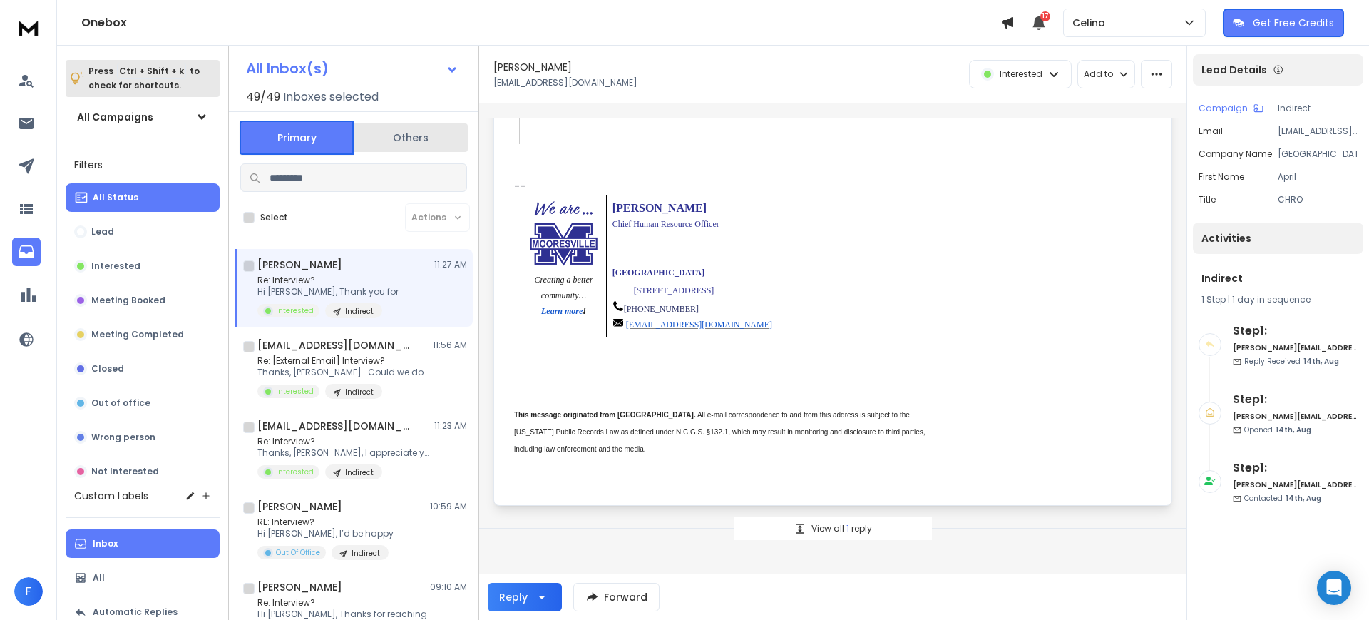
copy span "305 N Main Street, Mooresville, NC 28115"
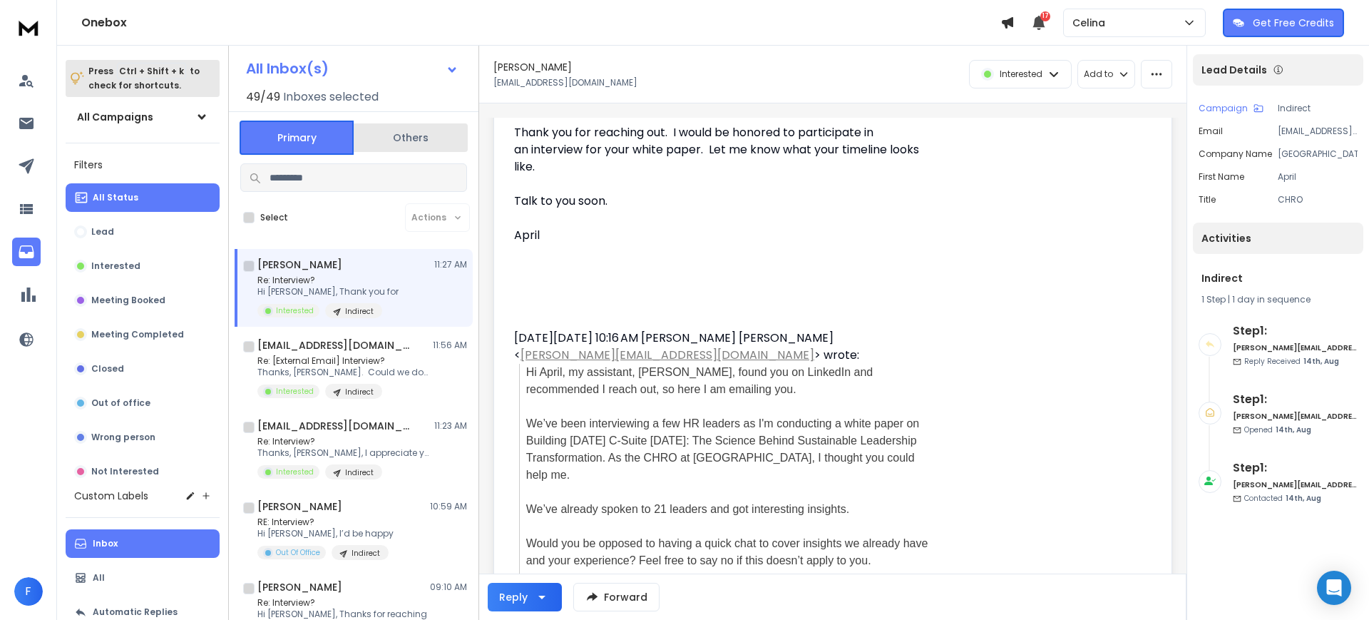
scroll to position [0, 0]
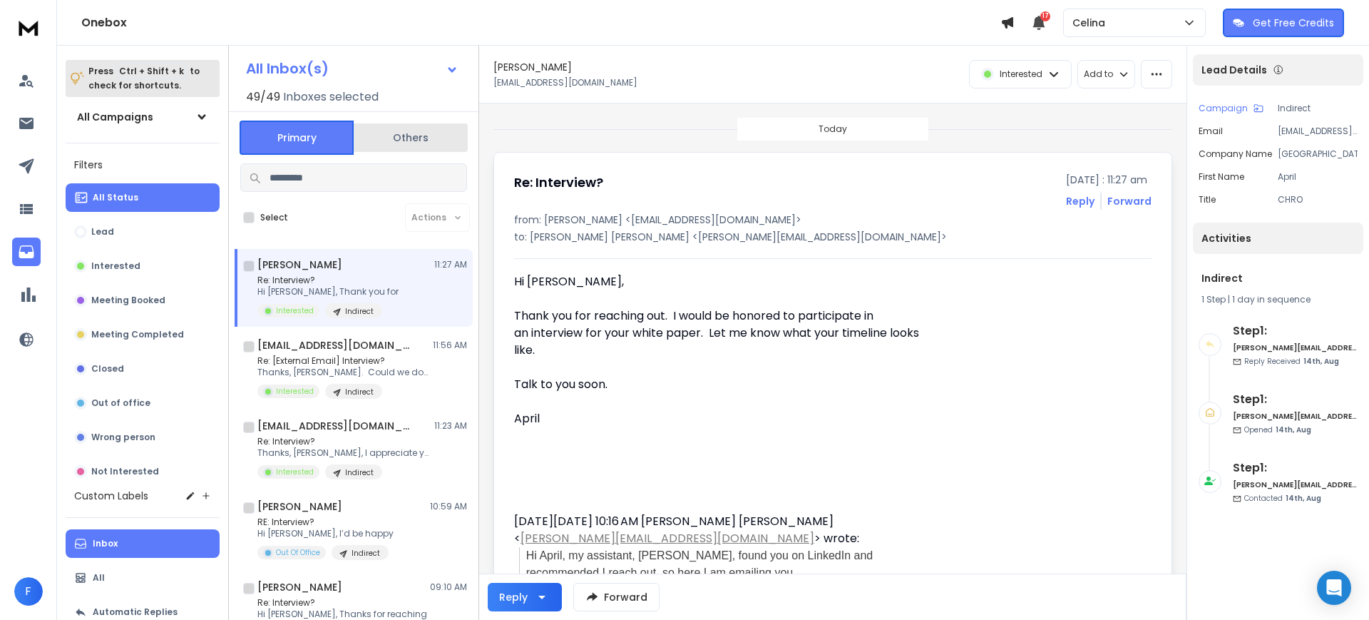
click at [516, 595] on div "Reply" at bounding box center [513, 597] width 29 height 14
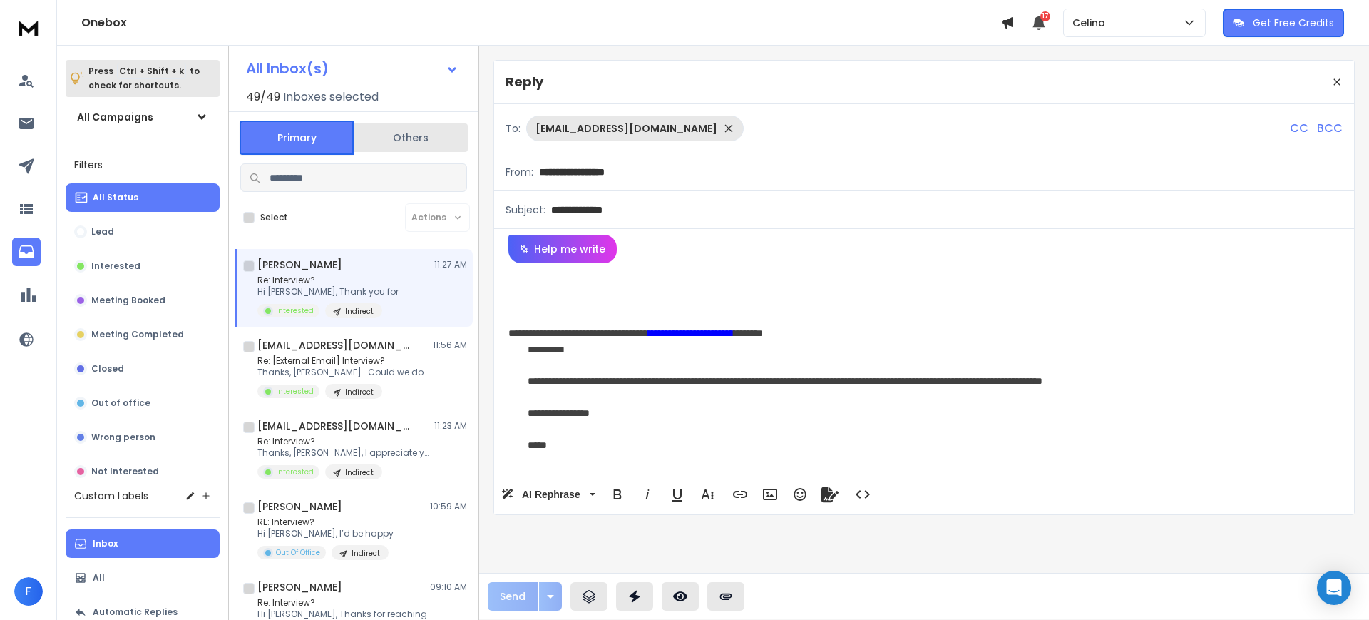
drag, startPoint x: 542, startPoint y: 294, endPoint x: 511, endPoint y: 290, distance: 31.0
click at [511, 290] on div at bounding box center [923, 285] width 831 height 16
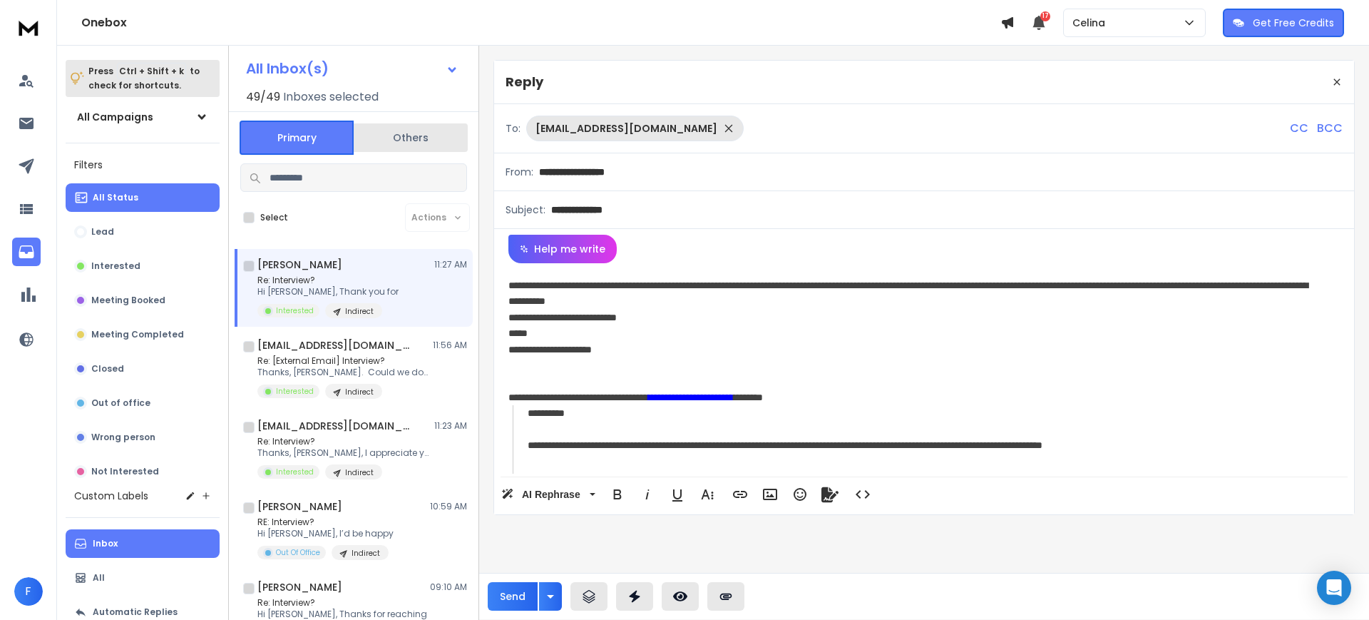
click at [678, 316] on p "**********" at bounding box center [915, 317] width 814 height 16
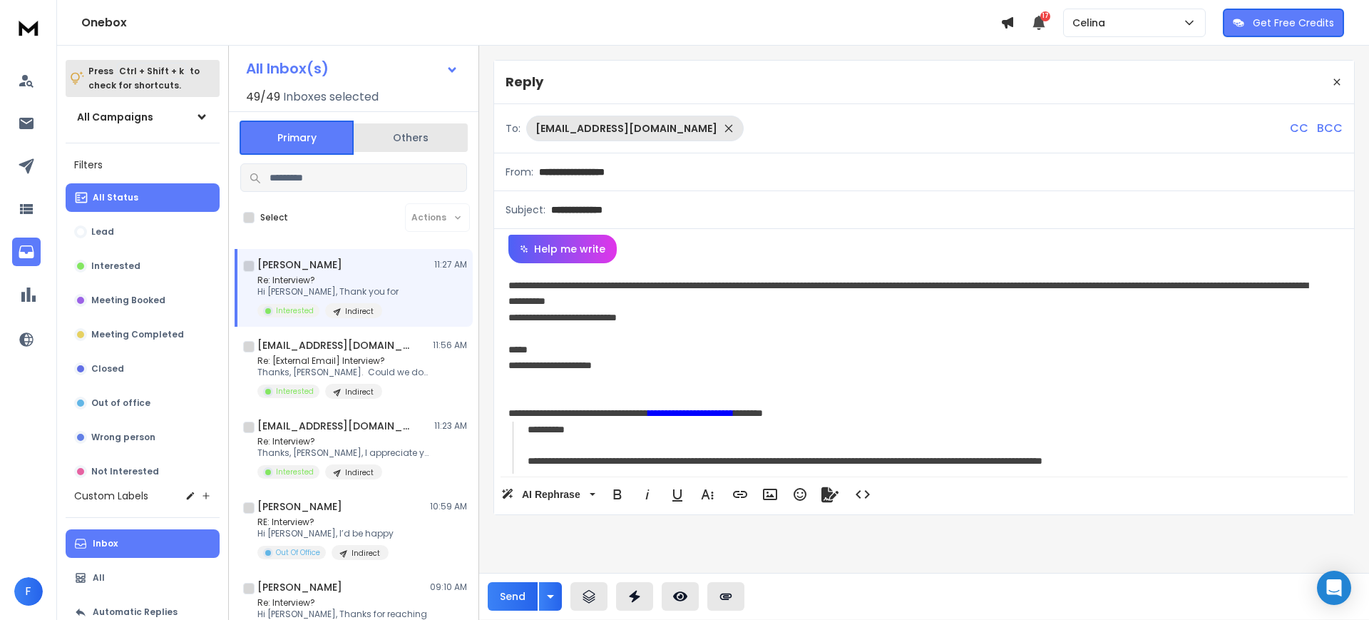
click at [511, 287] on p "**********" at bounding box center [915, 293] width 814 height 32
drag, startPoint x: 692, startPoint y: 282, endPoint x: 1173, endPoint y: 289, distance: 481.4
click at [1173, 289] on p "**********" at bounding box center [915, 293] width 814 height 32
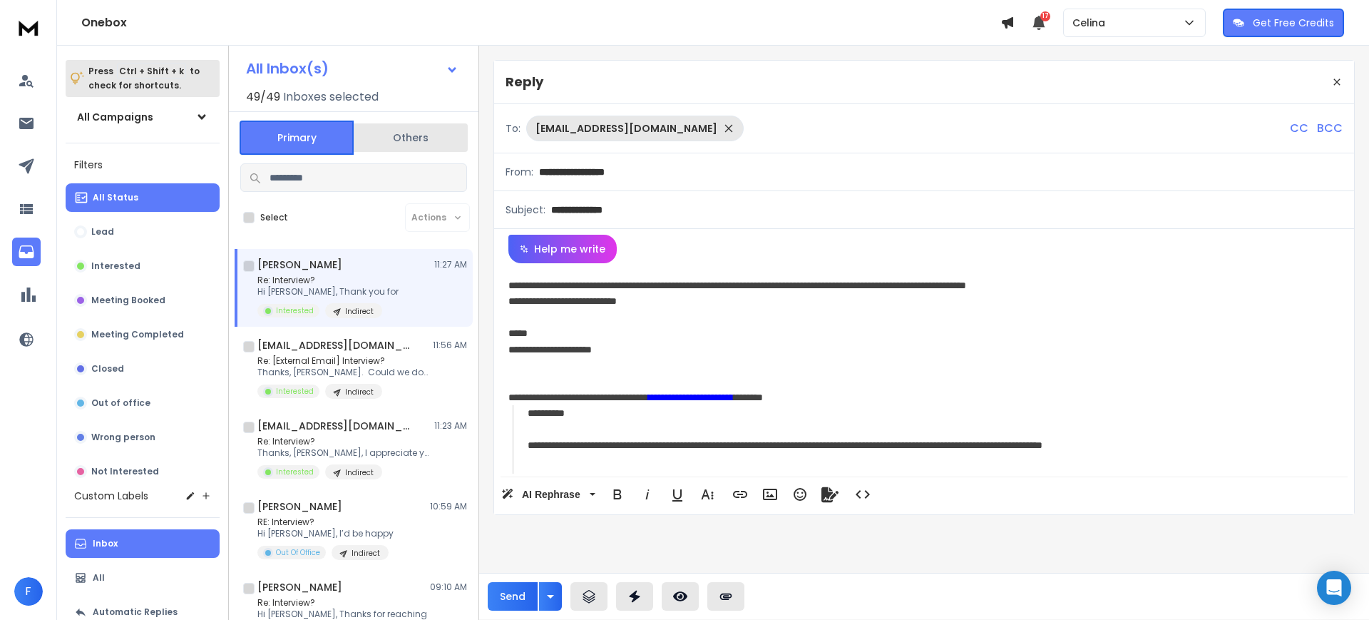
click at [749, 287] on p "**********" at bounding box center [915, 285] width 814 height 16
click at [780, 285] on p "**********" at bounding box center [915, 285] width 814 height 16
click at [861, 285] on p "**********" at bounding box center [915, 285] width 814 height 16
click at [923, 283] on p "**********" at bounding box center [915, 285] width 814 height 16
click at [936, 288] on p "**********" at bounding box center [915, 285] width 814 height 16
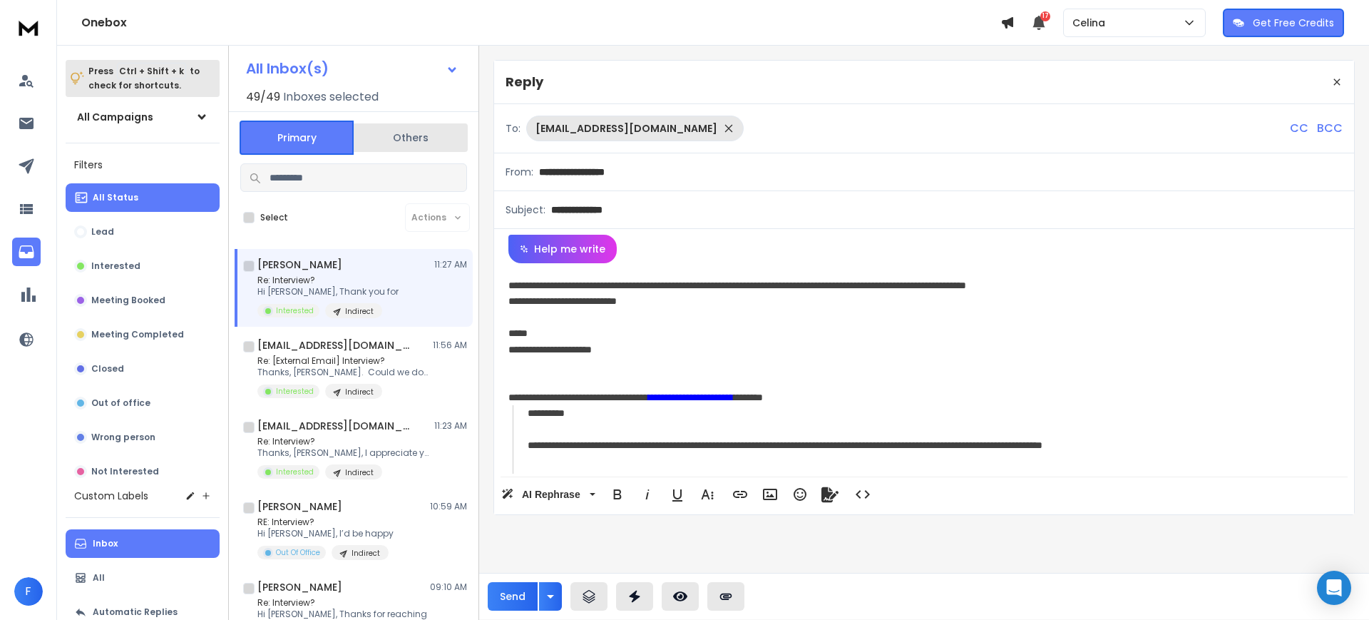
click at [1020, 287] on p "**********" at bounding box center [915, 285] width 814 height 16
click at [1112, 279] on p "**********" at bounding box center [915, 285] width 814 height 16
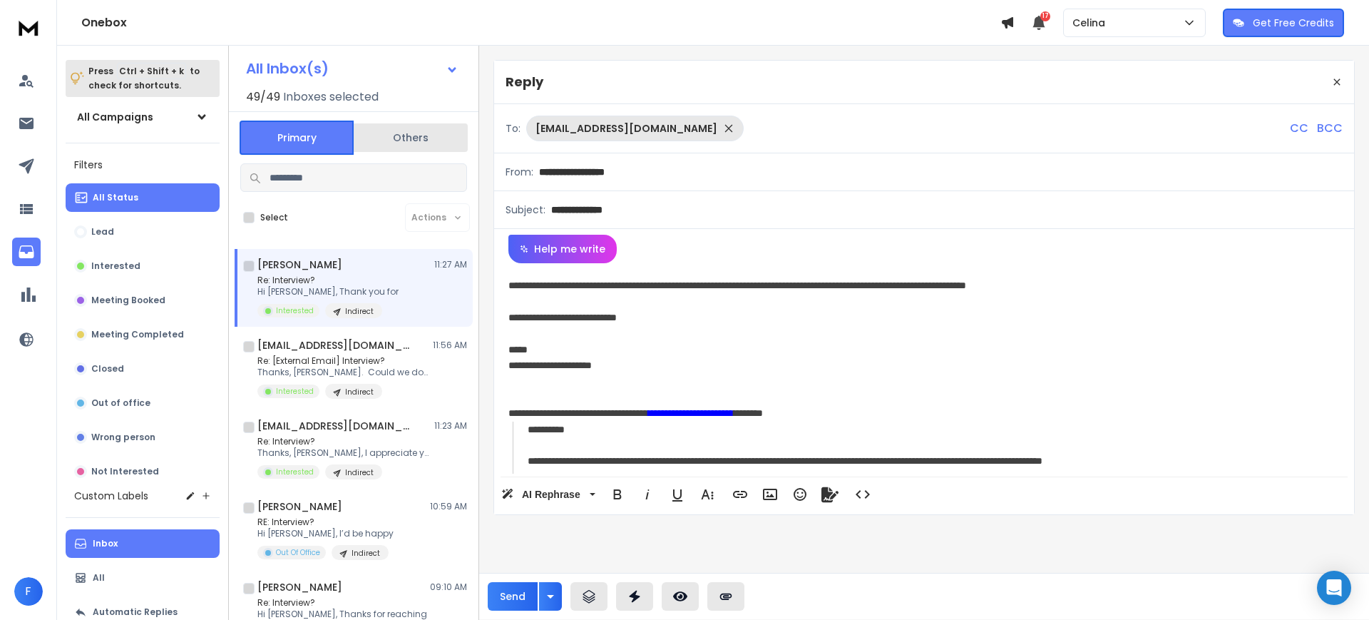
click at [504, 598] on button "Send" at bounding box center [513, 596] width 50 height 29
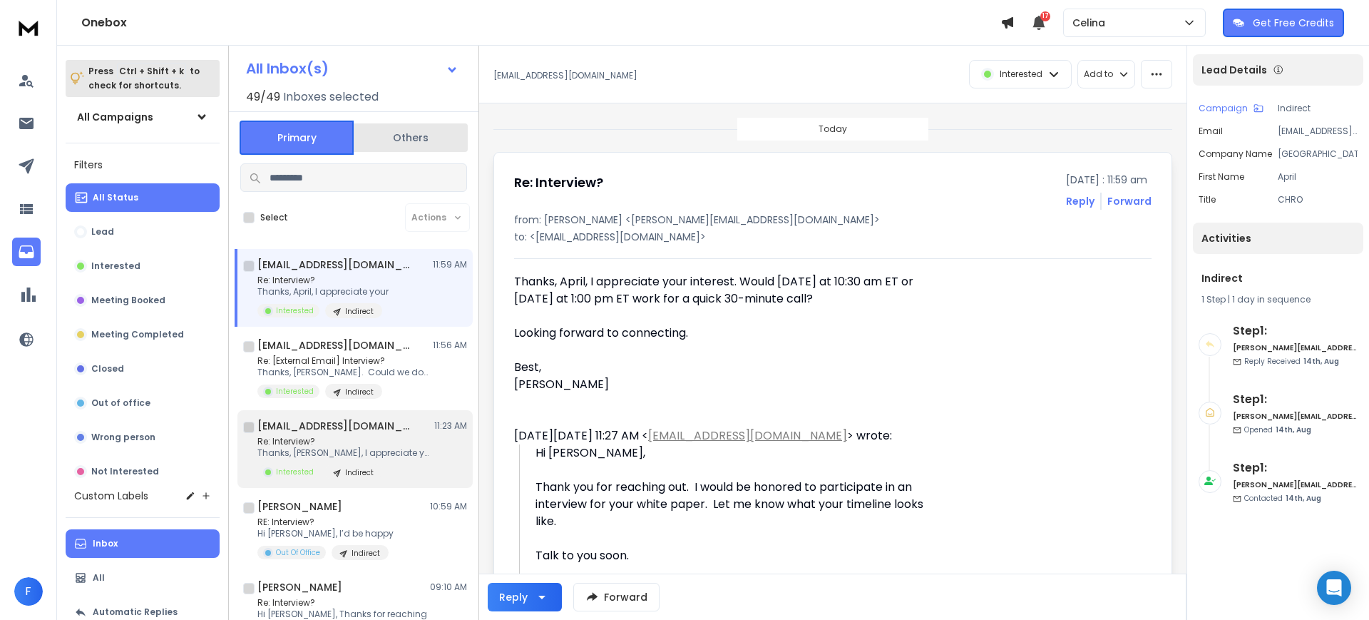
click at [337, 427] on h1 "[EMAIL_ADDRESS][DOMAIN_NAME]" at bounding box center [335, 426] width 157 height 14
